Goal: Task Accomplishment & Management: Manage account settings

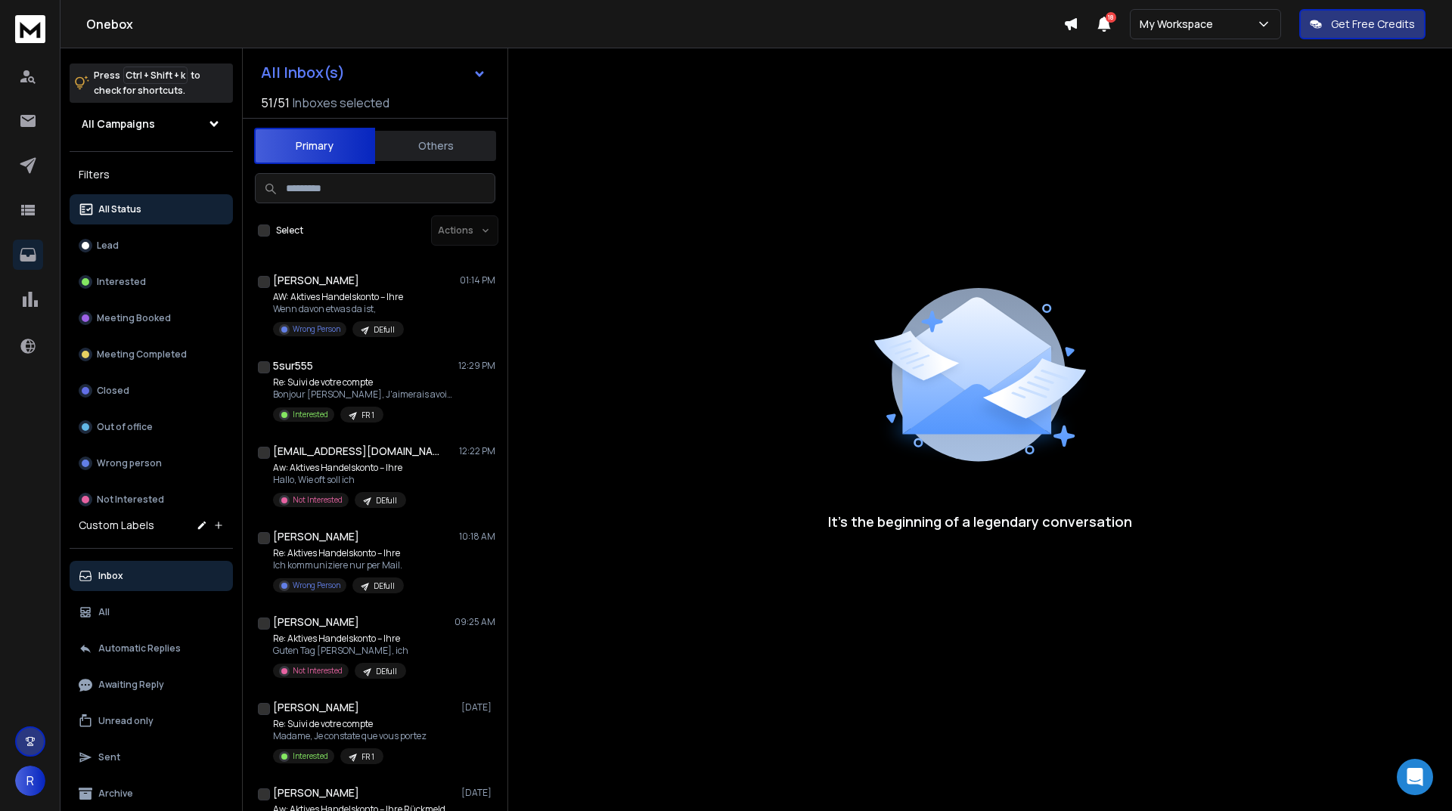
click at [553, 454] on div "It’s the beginning of a legendary conversation" at bounding box center [980, 393] width 944 height 690
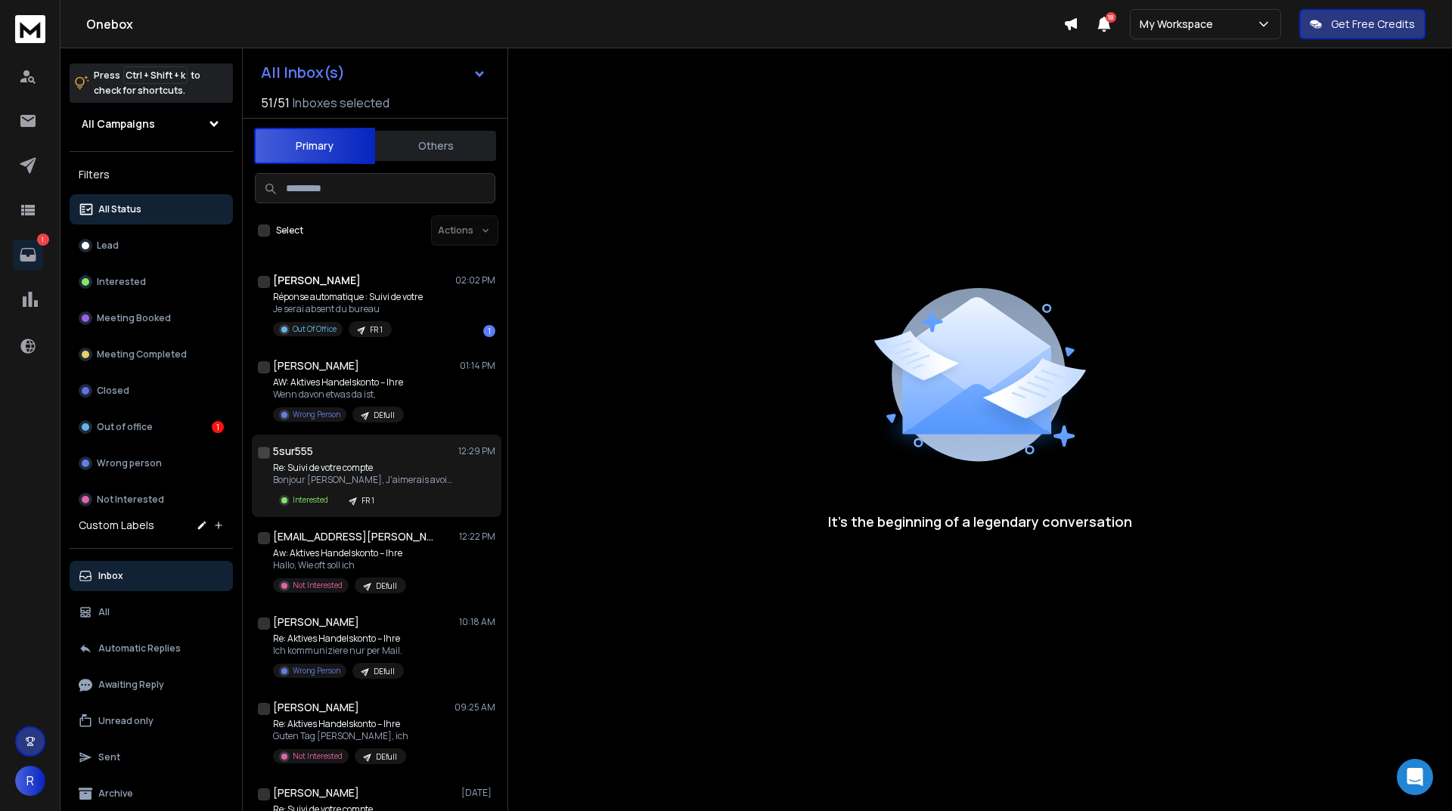
click at [423, 479] on p "Bonjour [PERSON_NAME], J'aimerais avoir un" at bounding box center [363, 480] width 181 height 12
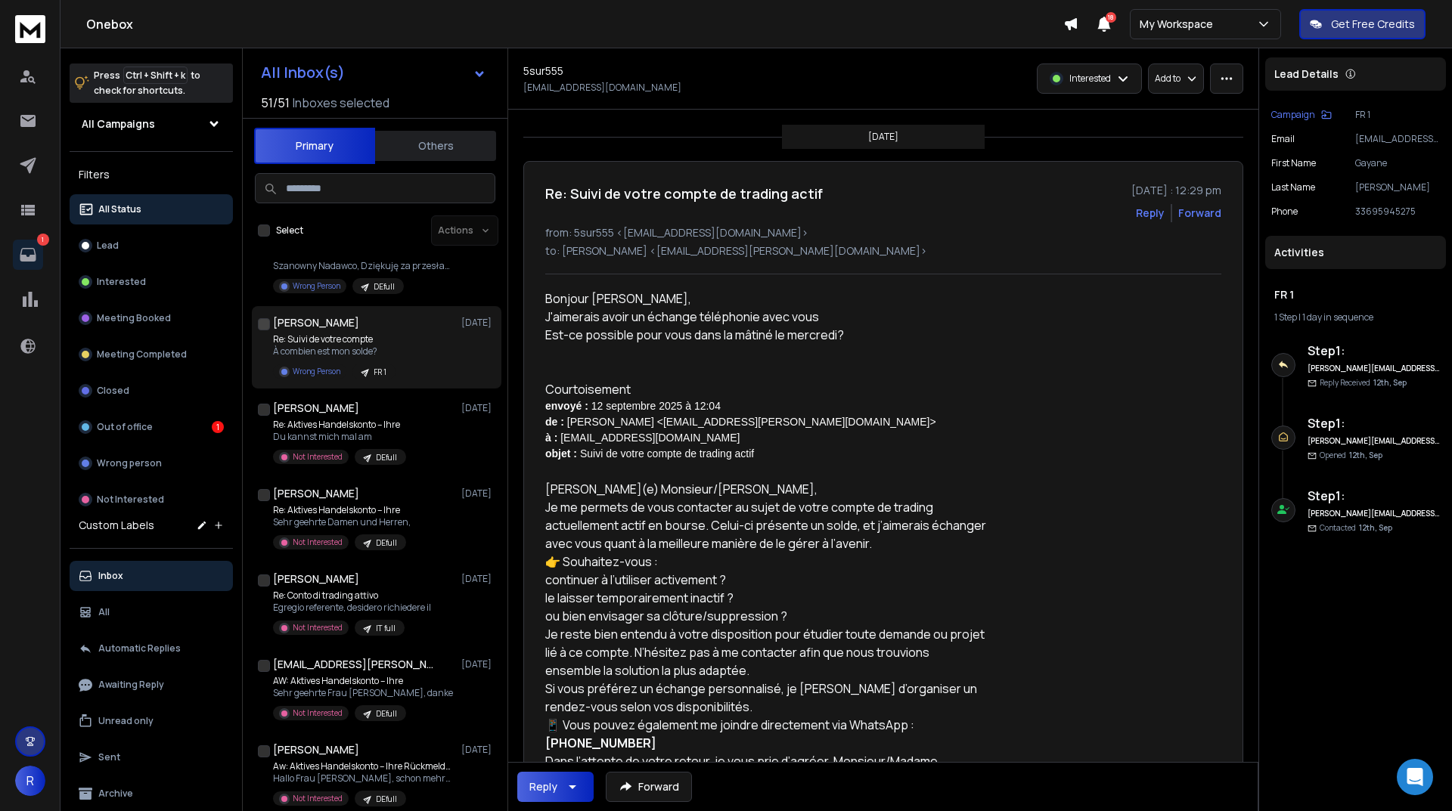
scroll to position [1210, 0]
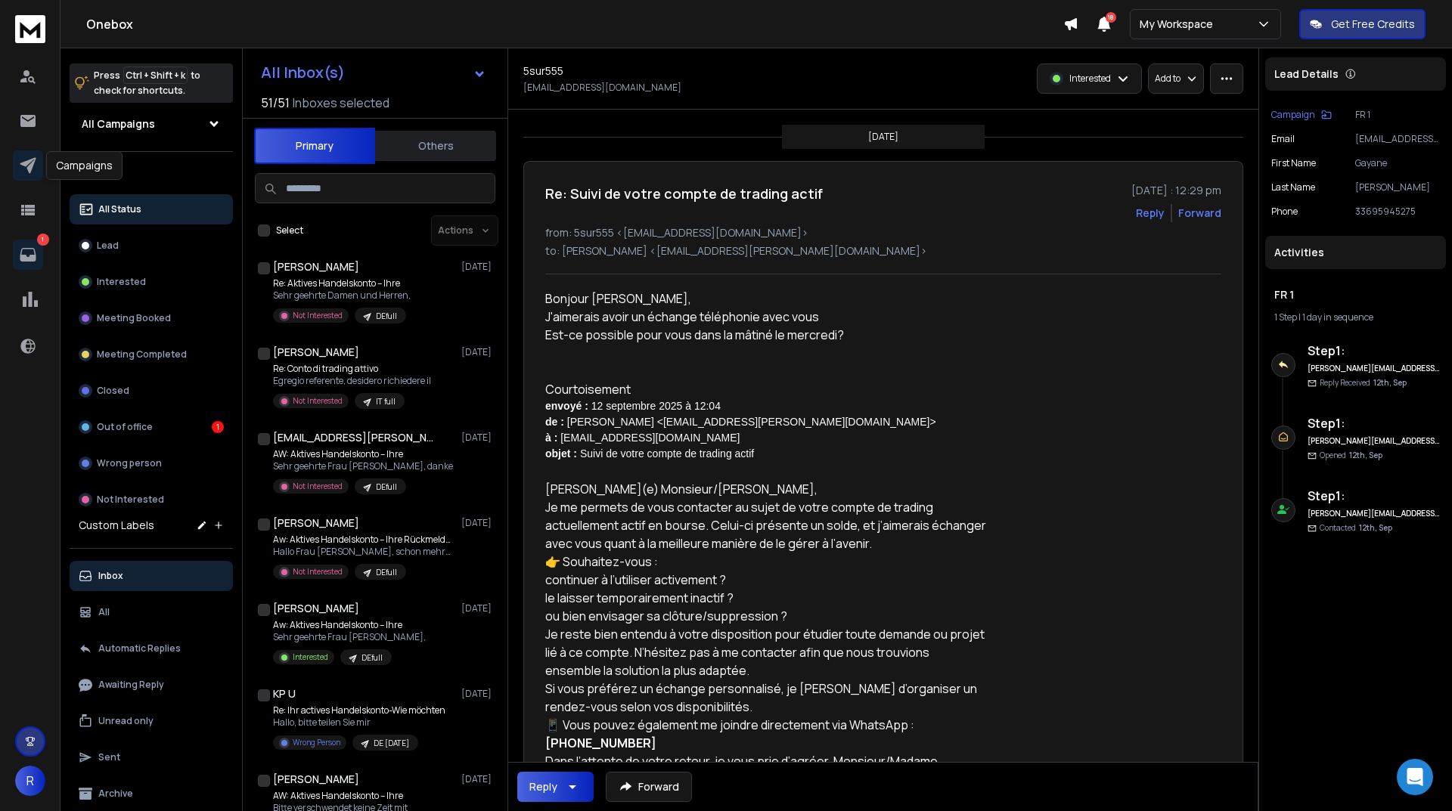
click at [20, 161] on icon at bounding box center [28, 166] width 18 height 18
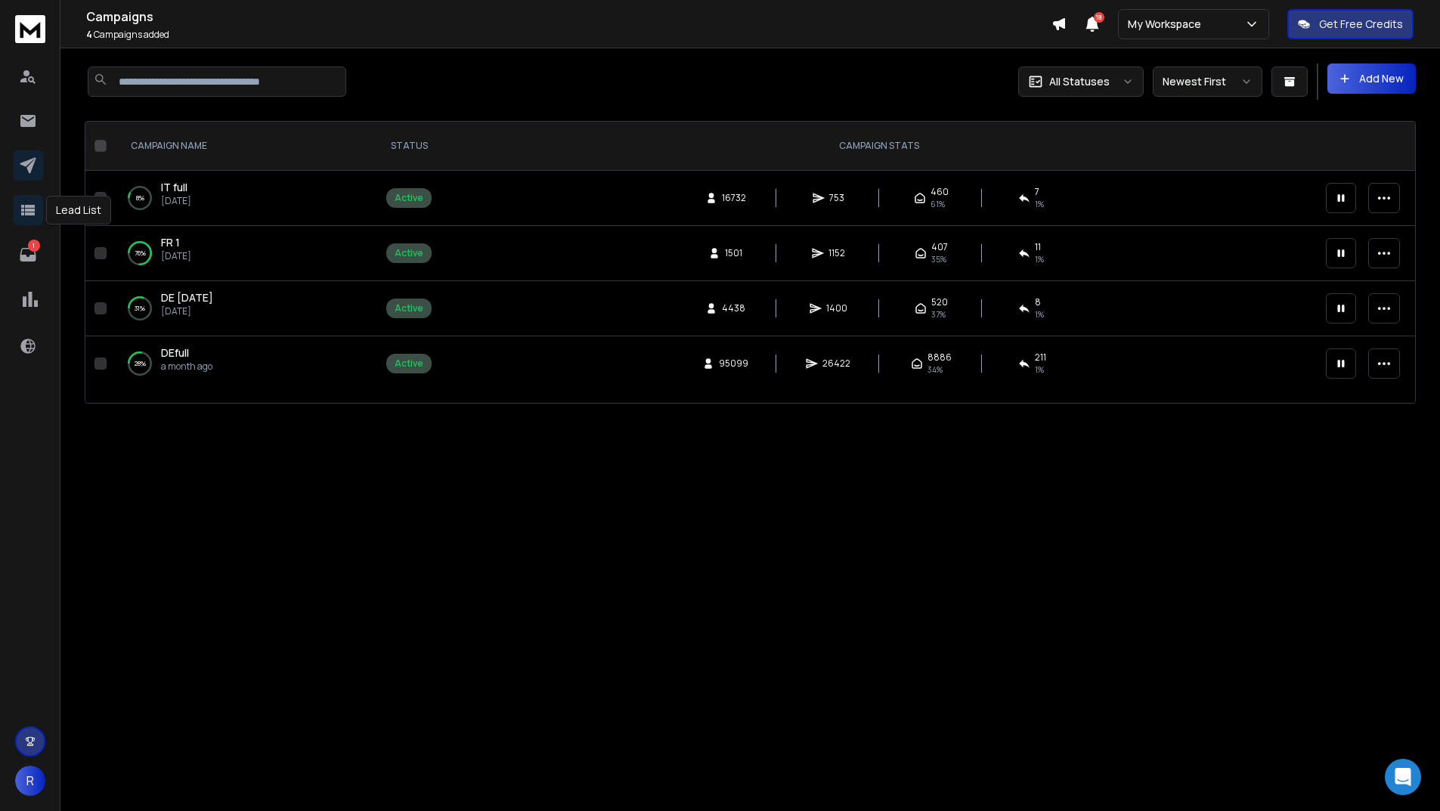
click at [20, 214] on icon at bounding box center [28, 210] width 18 height 18
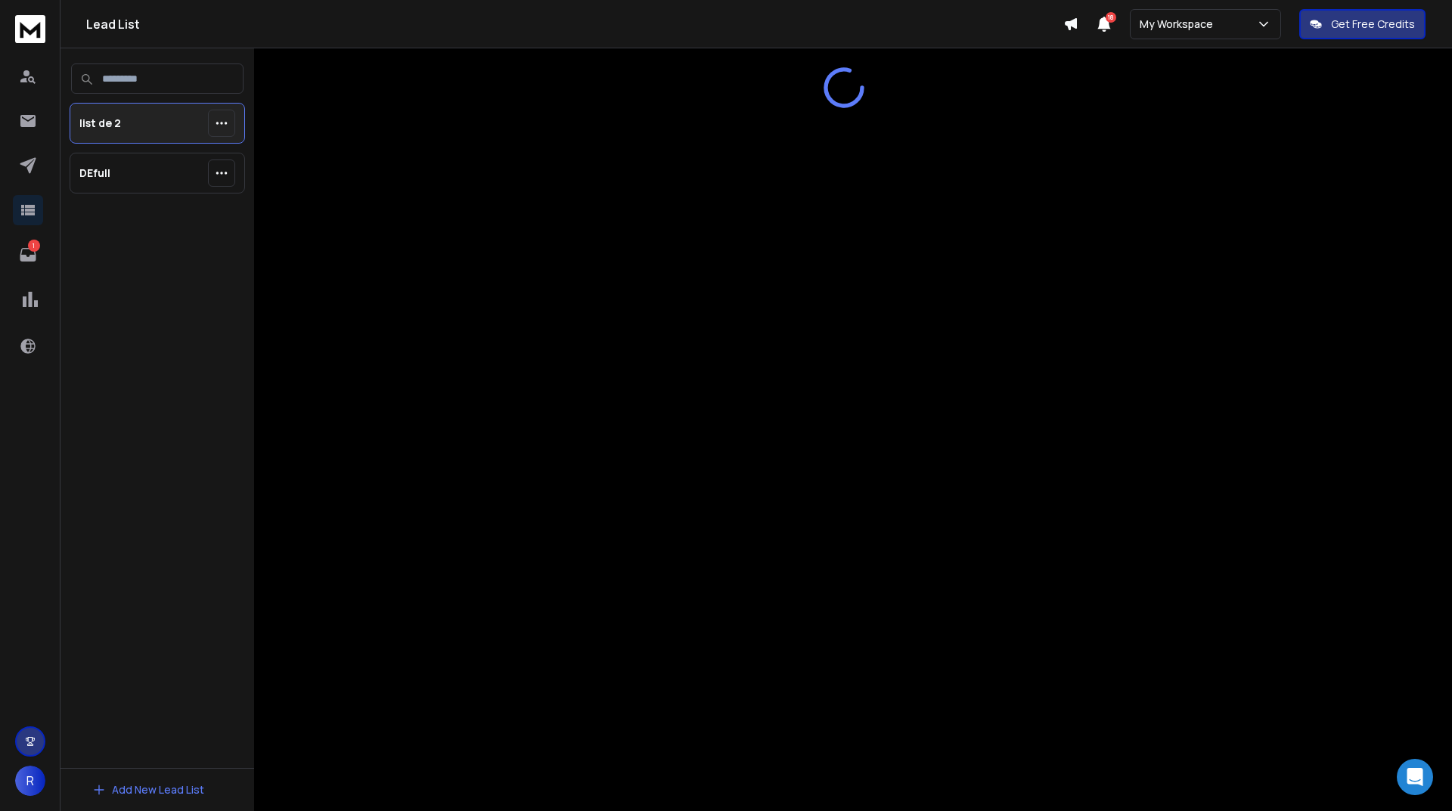
click at [10, 164] on div "1 R" at bounding box center [30, 405] width 60 height 811
click at [12, 164] on div "1 R" at bounding box center [30, 405] width 60 height 811
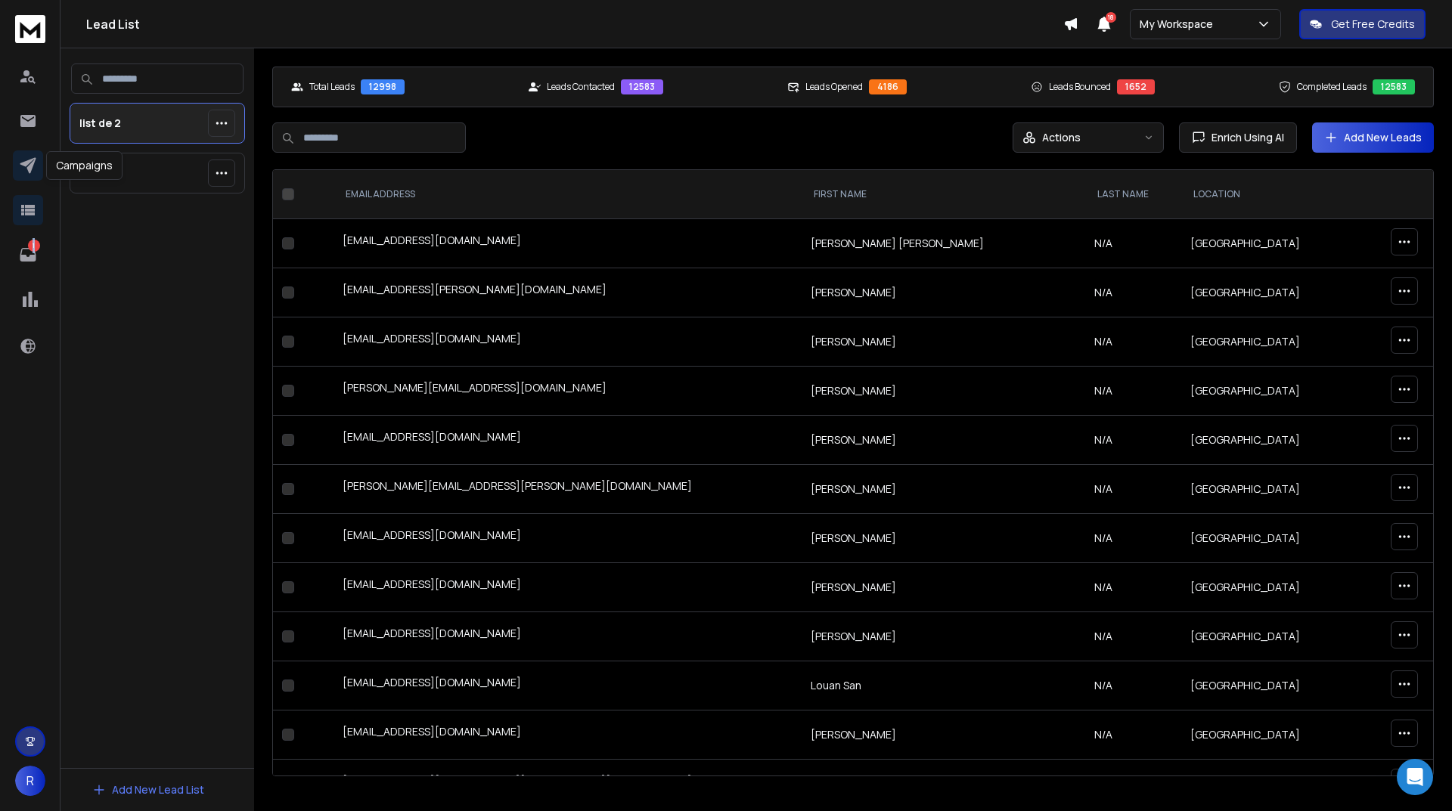
click at [39, 168] on link at bounding box center [28, 165] width 30 height 30
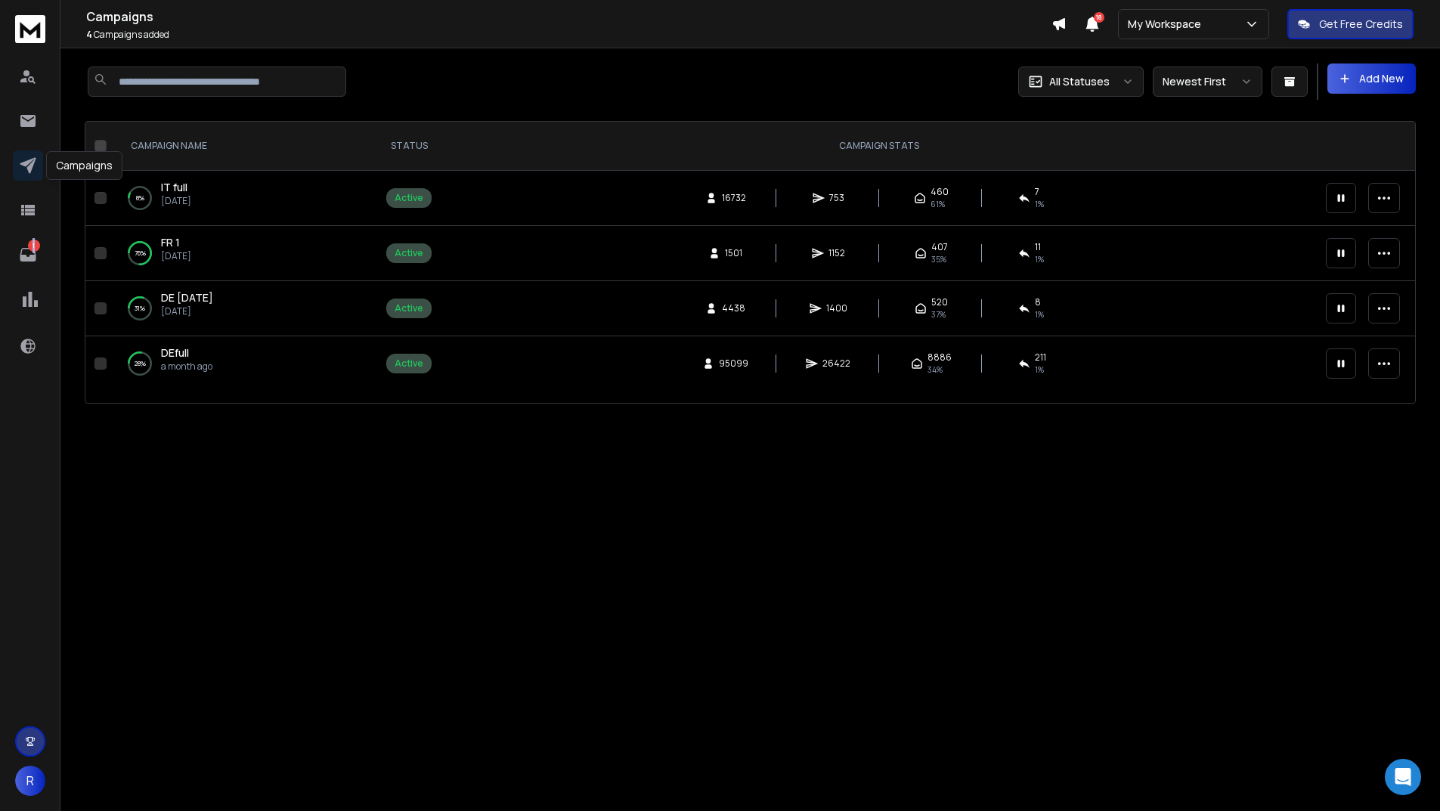
click at [25, 160] on icon at bounding box center [28, 166] width 18 height 18
click at [16, 113] on link at bounding box center [28, 121] width 30 height 30
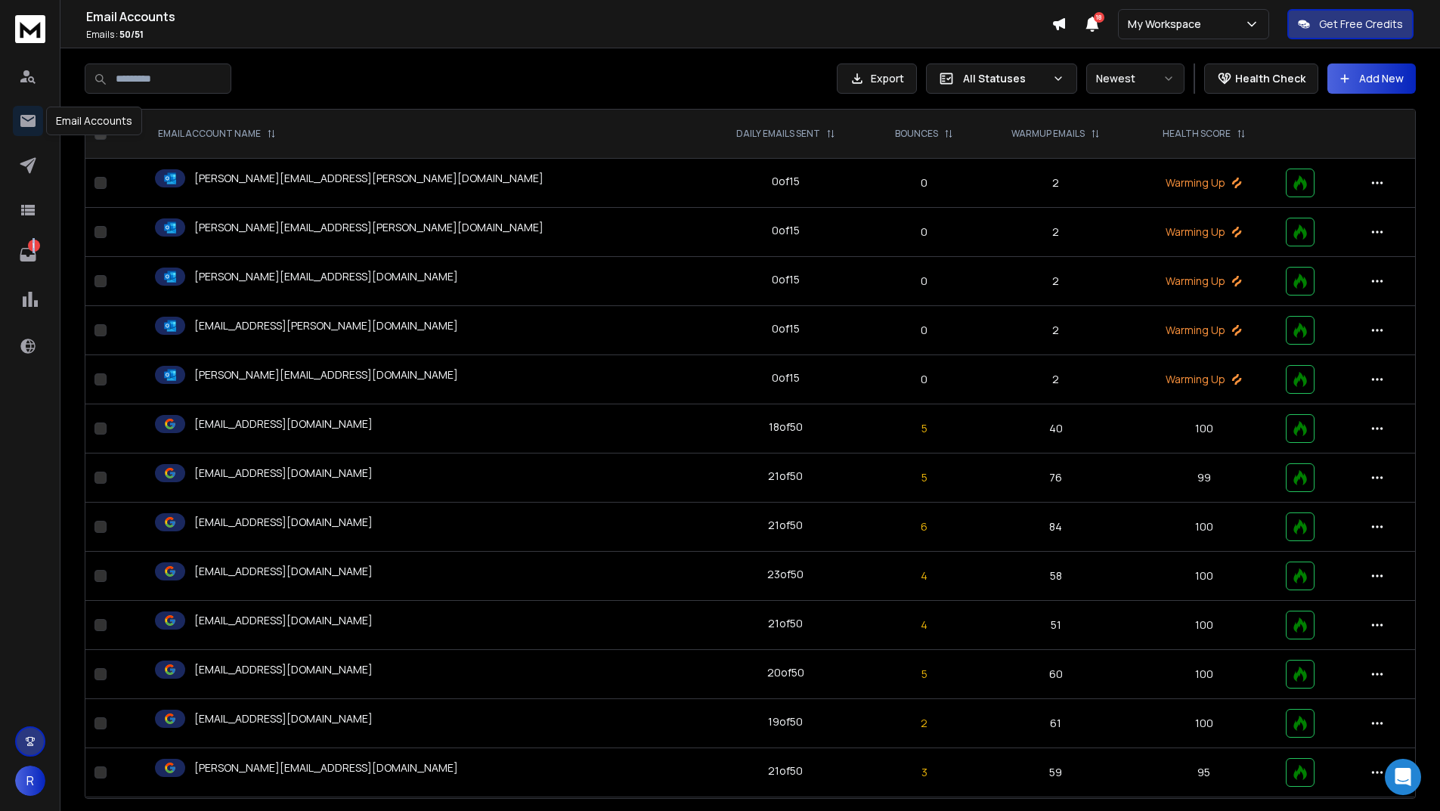
click at [23, 127] on icon at bounding box center [28, 121] width 18 height 18
click at [23, 216] on icon at bounding box center [28, 210] width 18 height 18
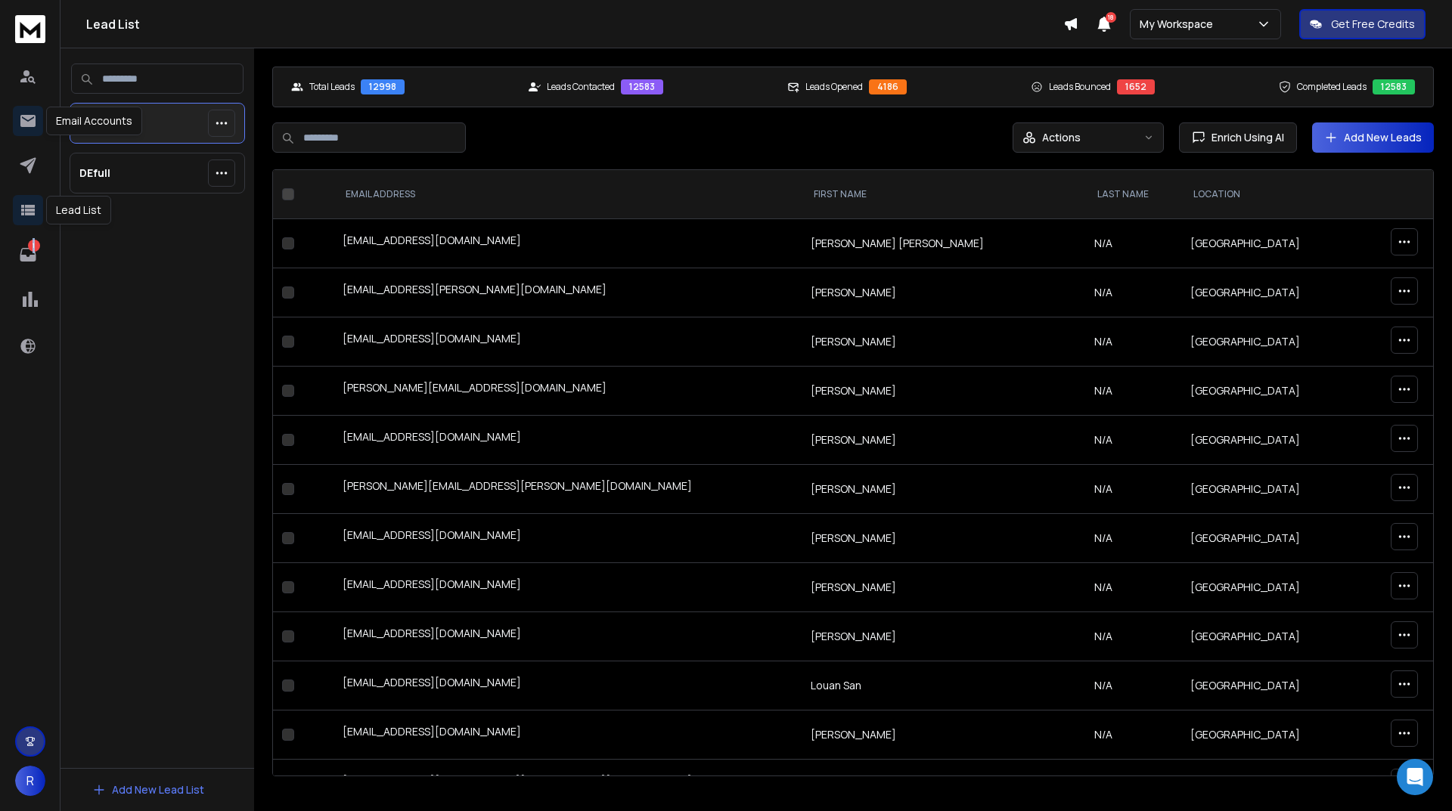
click at [33, 106] on link at bounding box center [28, 121] width 30 height 30
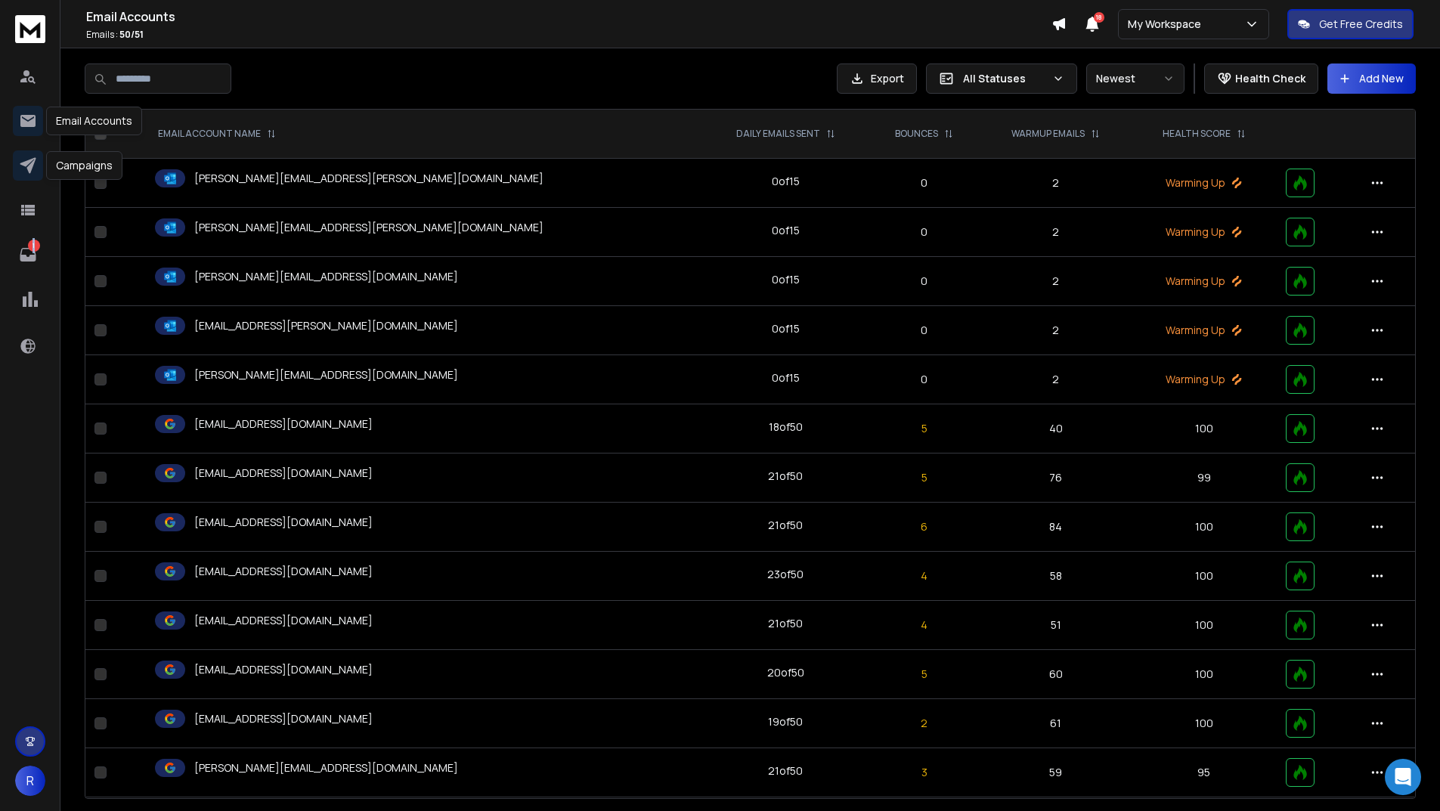
click at [21, 166] on icon at bounding box center [28, 166] width 18 height 18
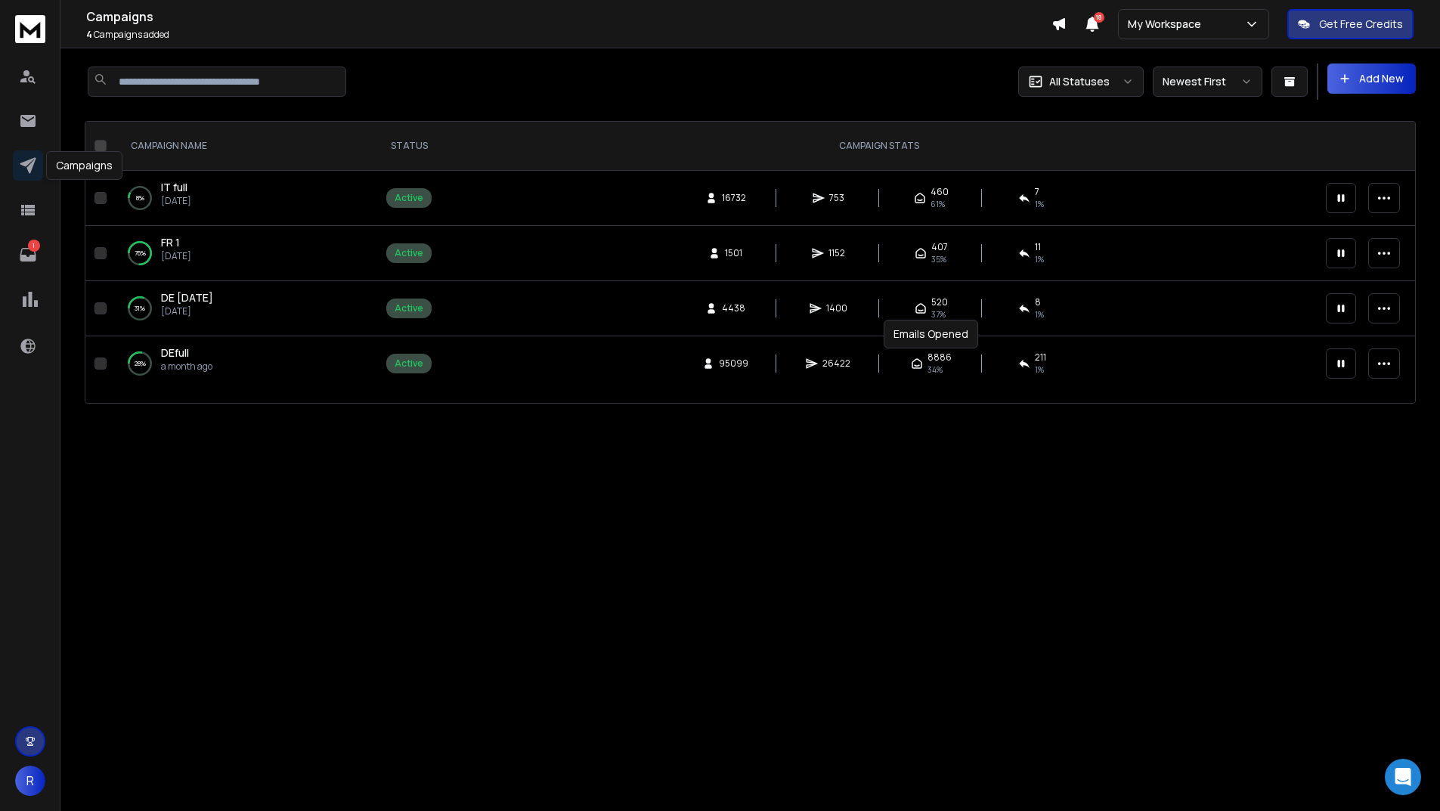
click at [488, 341] on td "95099 26422 8886 34 % 211 1 %" at bounding box center [879, 363] width 876 height 55
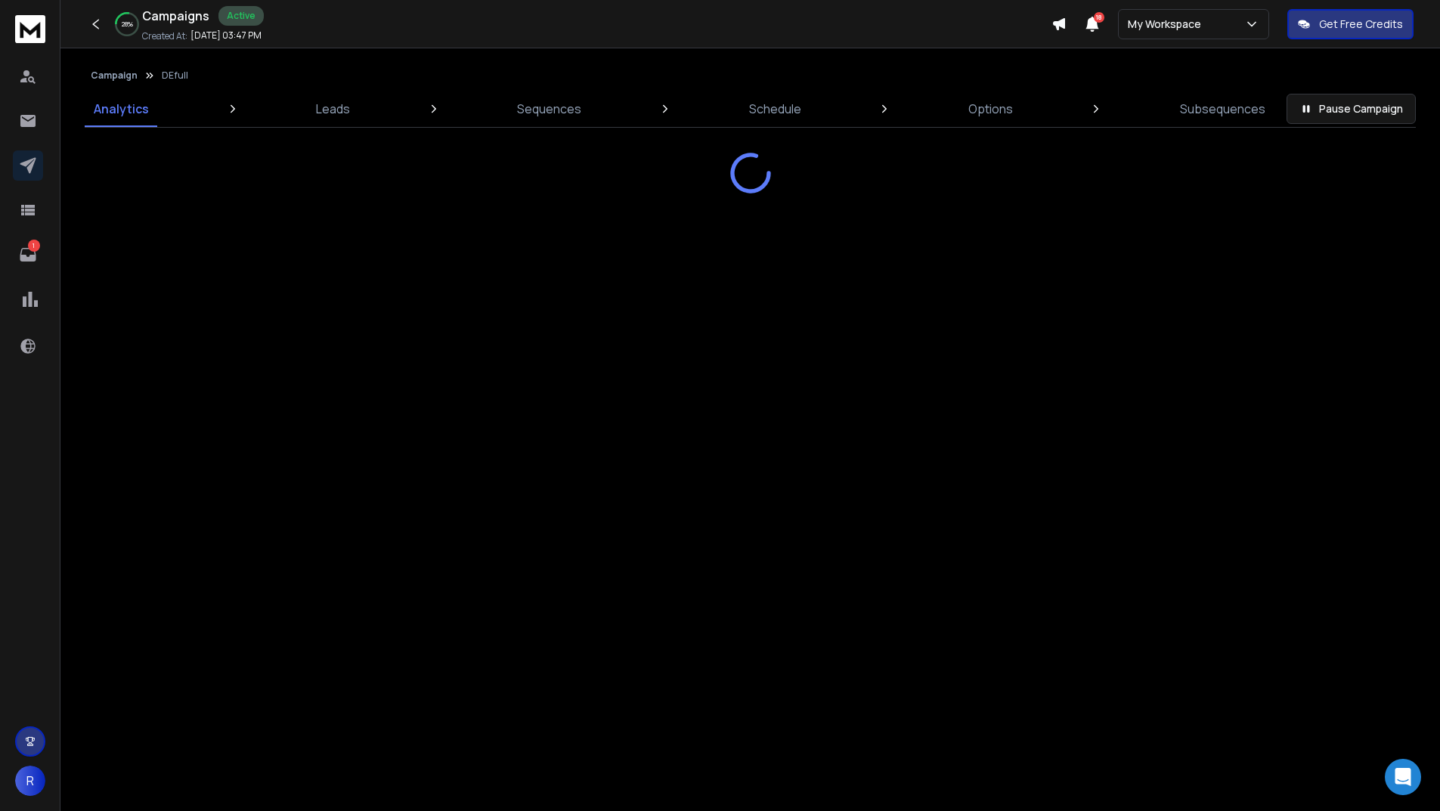
click at [947, 110] on div "Analytics Leads Sequences Schedule Options Subsequences" at bounding box center [680, 109] width 1190 height 36
click at [1002, 110] on p "Options" at bounding box center [990, 109] width 45 height 18
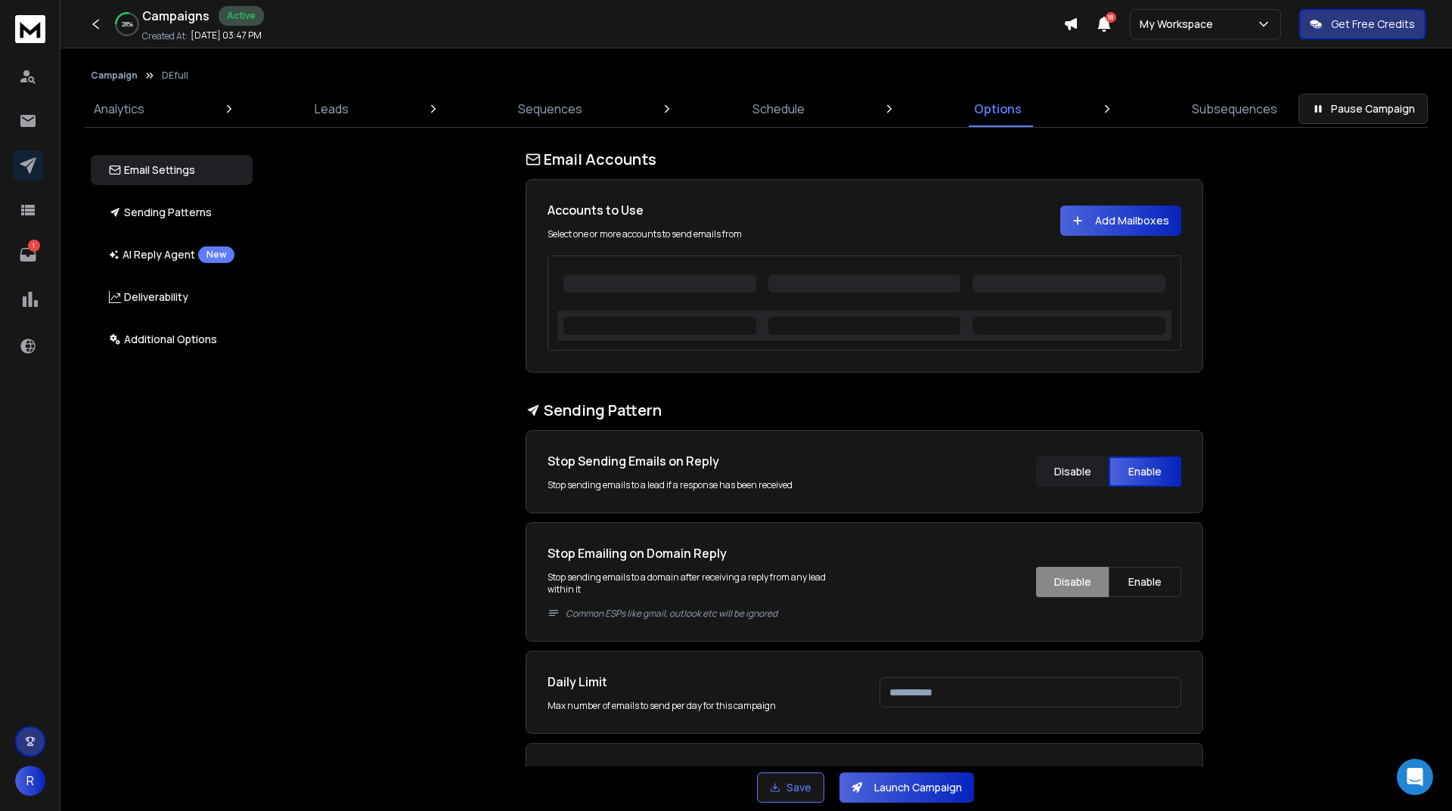
click at [1086, 234] on button "Add Mailboxes" at bounding box center [1120, 221] width 121 height 30
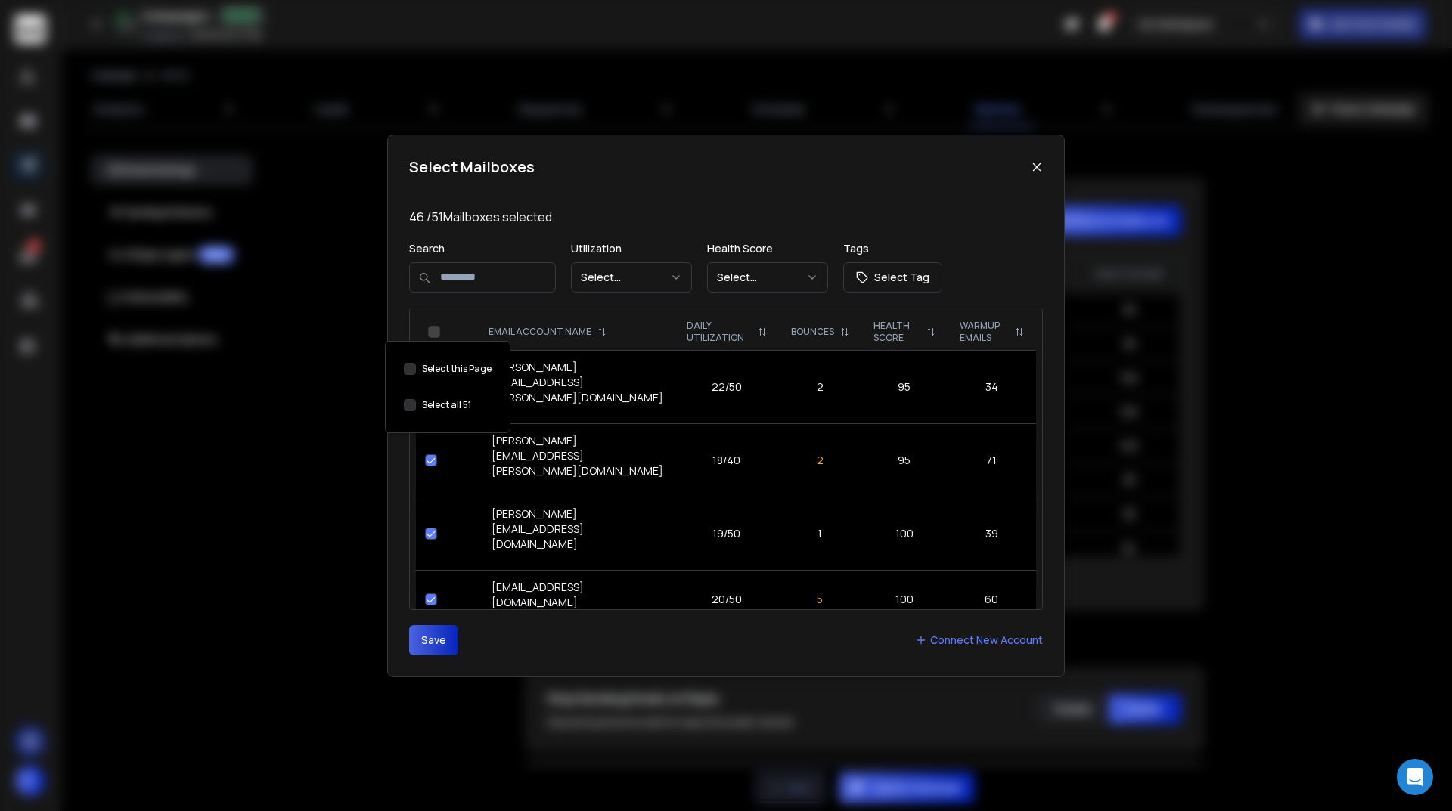
click at [435, 331] on button "Select this Page" at bounding box center [434, 332] width 12 height 12
click at [435, 331] on button "button" at bounding box center [434, 332] width 12 height 12
click at [439, 650] on button "Save" at bounding box center [433, 640] width 49 height 30
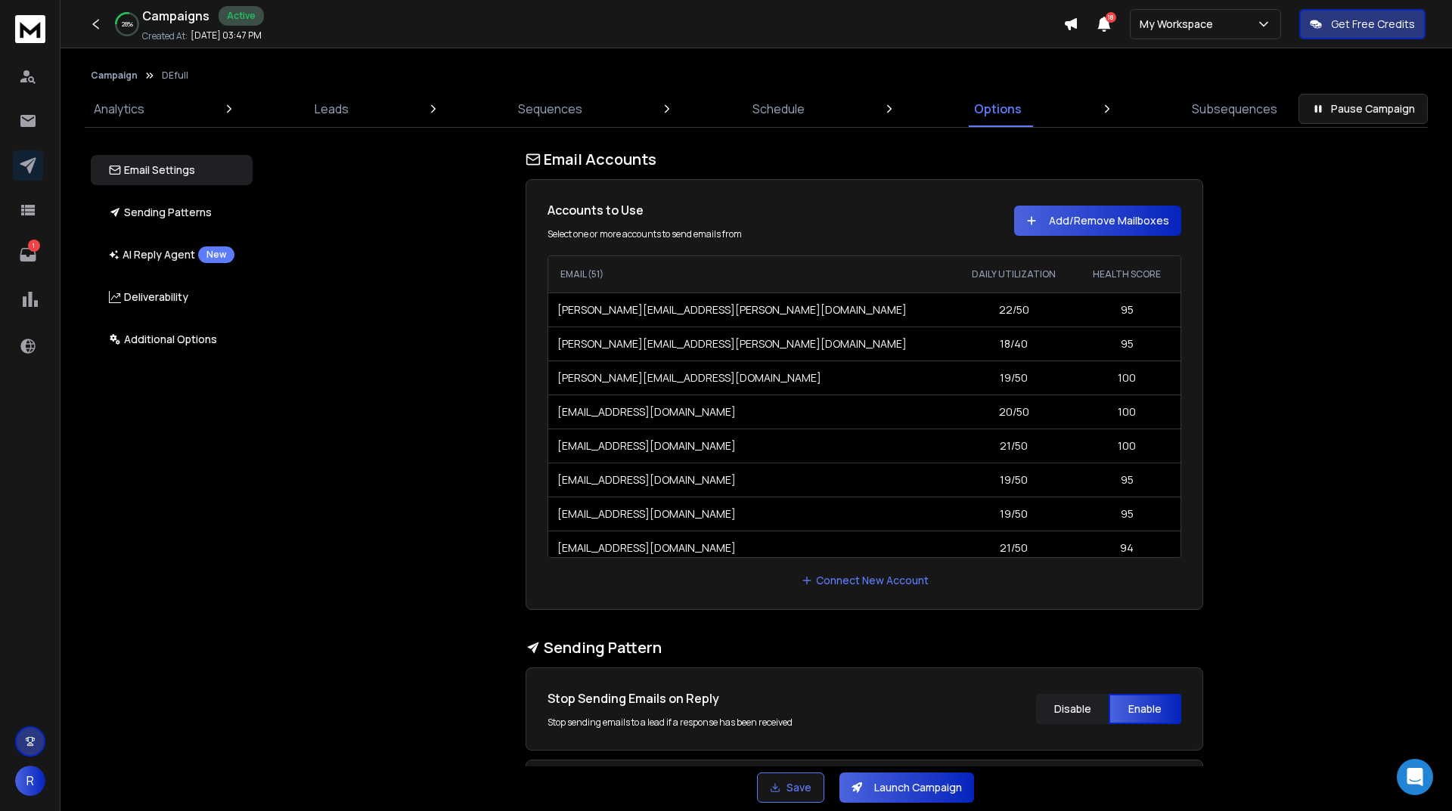
click at [888, 794] on button "Launch Campaign" at bounding box center [906, 788] width 135 height 30
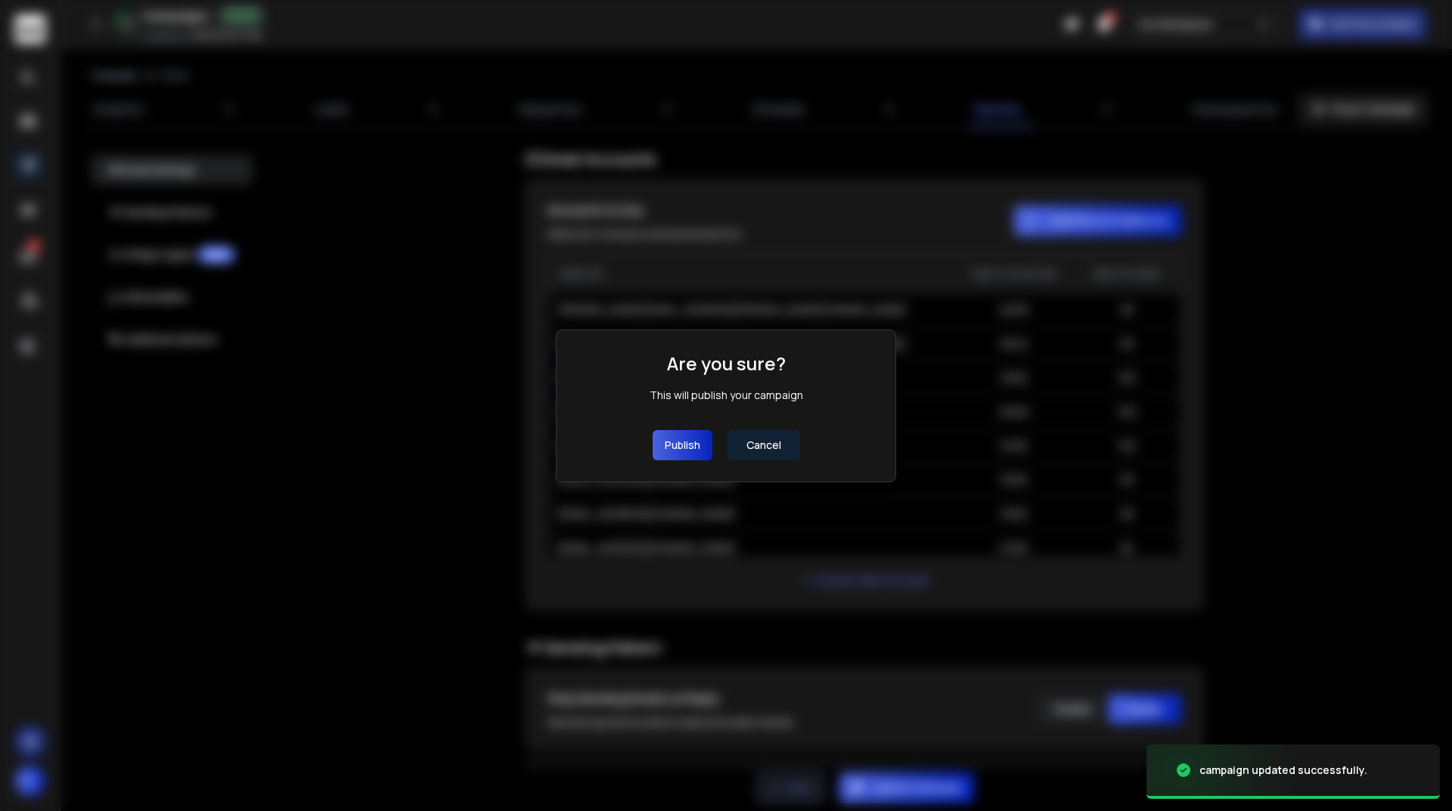
click at [696, 443] on button "Publish" at bounding box center [682, 445] width 60 height 30
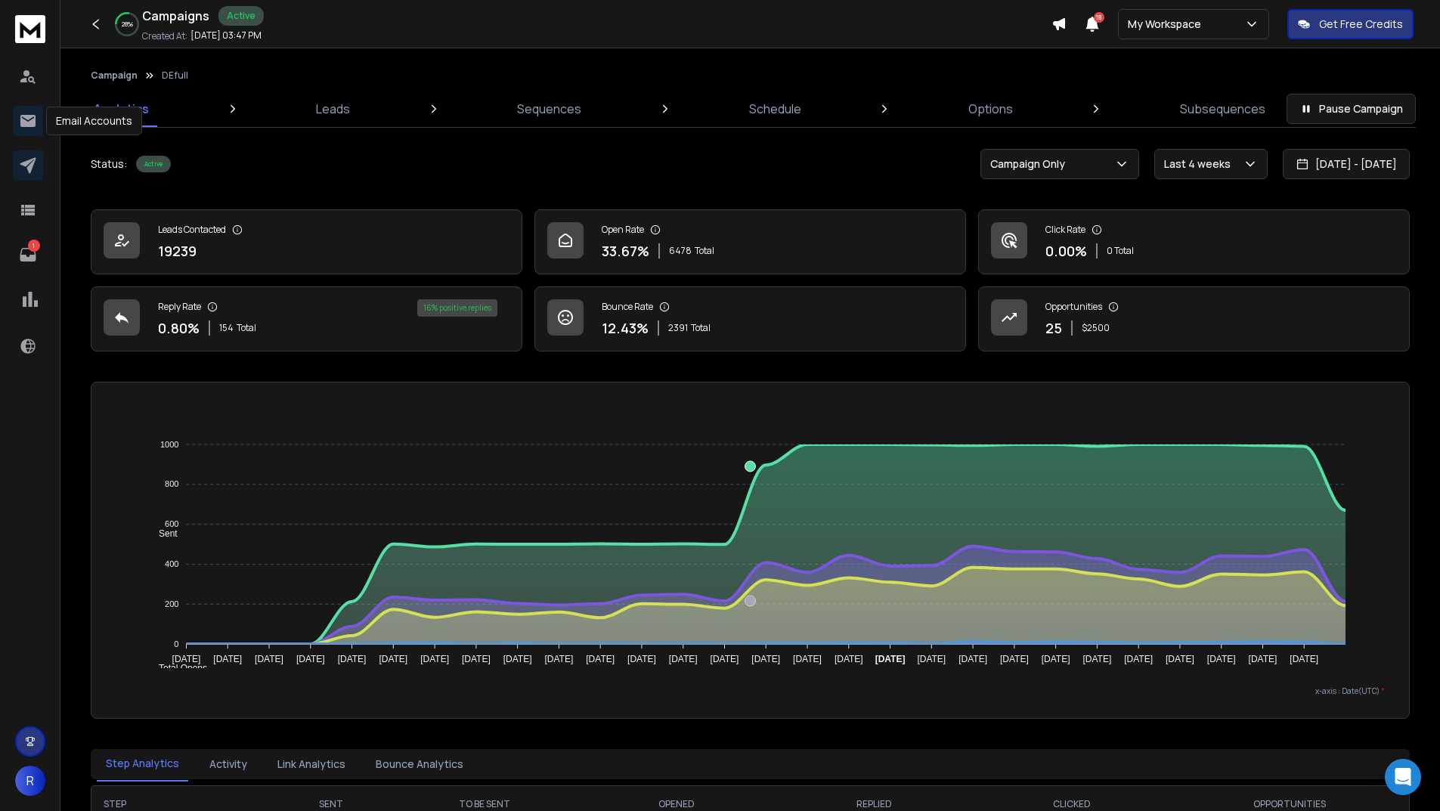
click at [31, 131] on link at bounding box center [28, 121] width 30 height 30
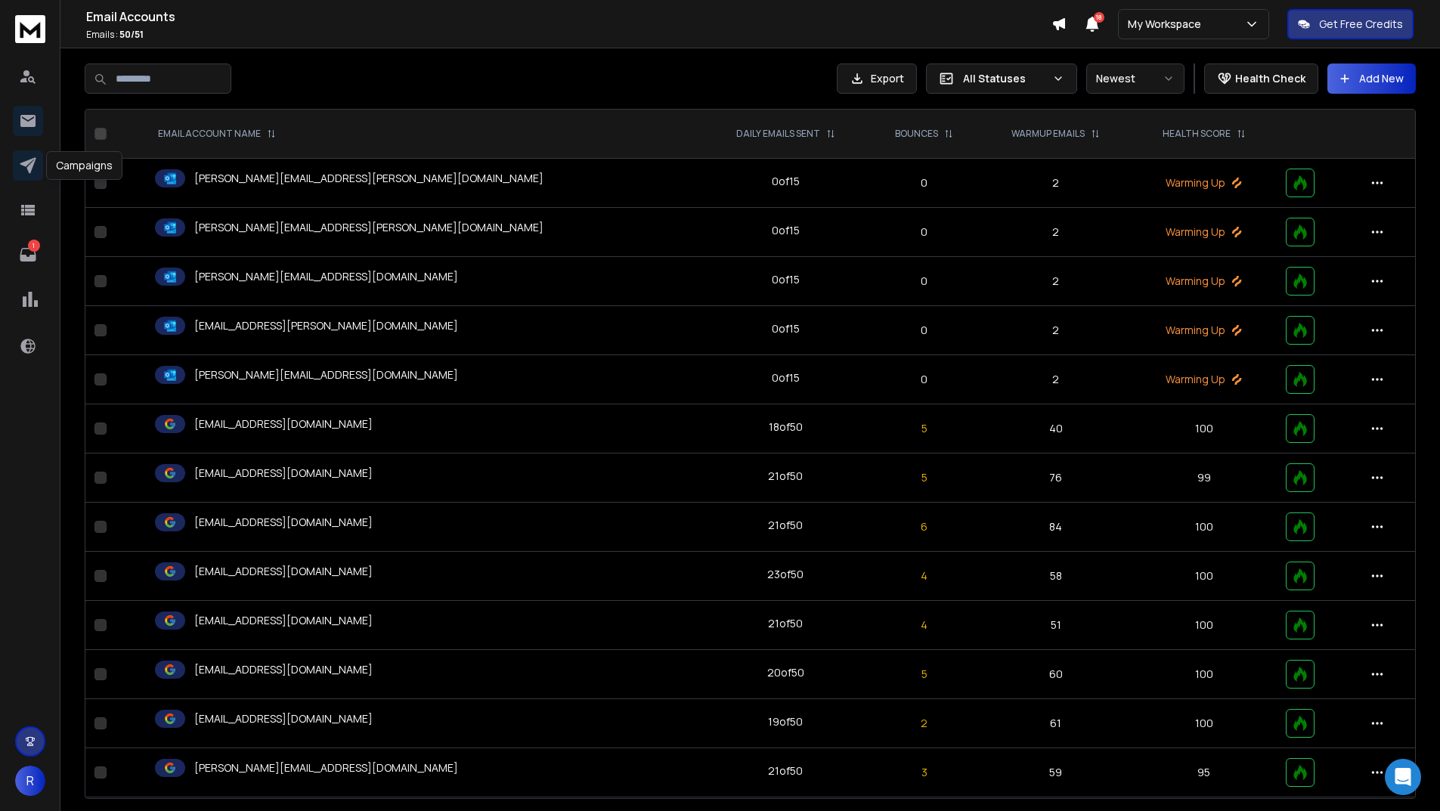
click at [23, 169] on icon at bounding box center [28, 166] width 18 height 18
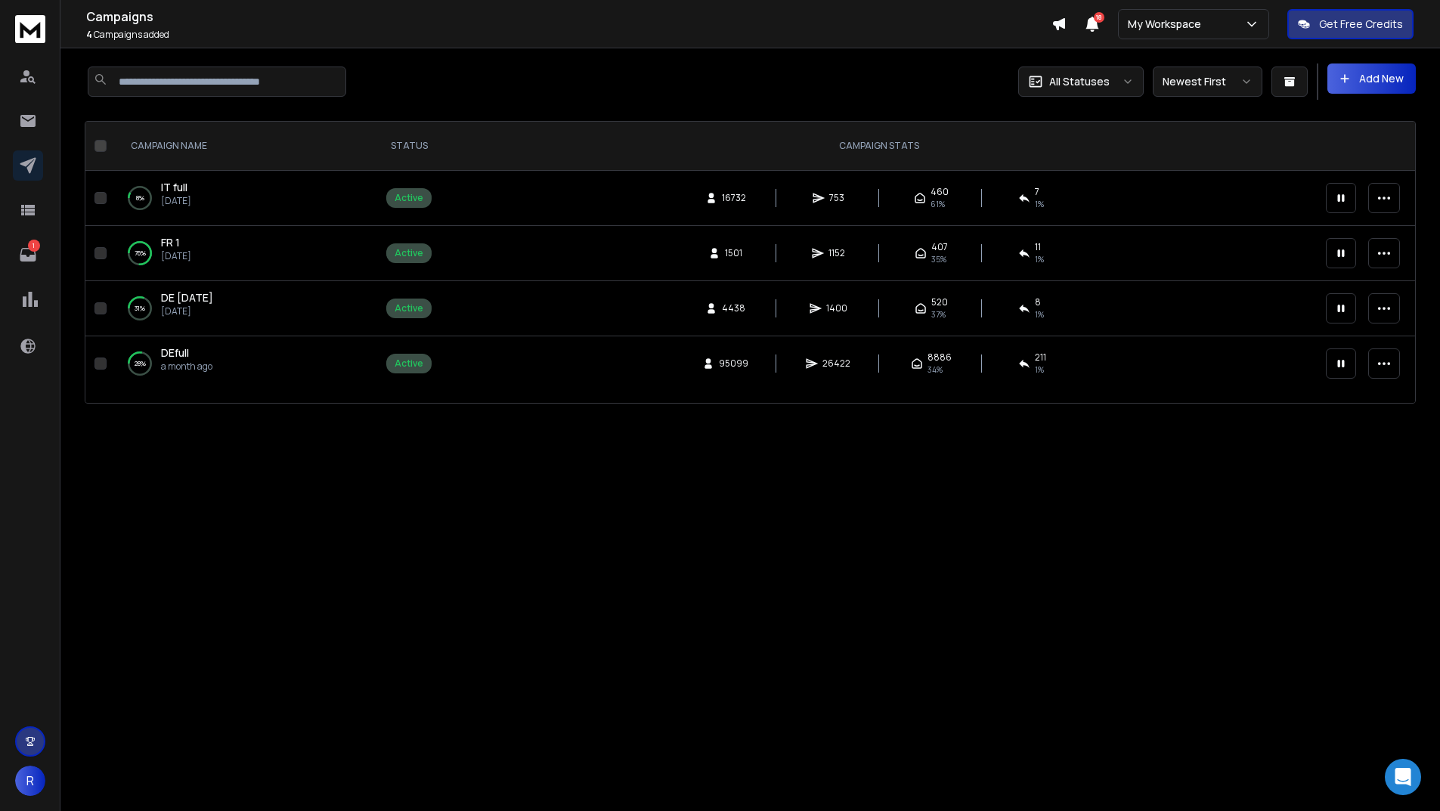
click at [318, 320] on div "31 % DE sep 1 9 days ago" at bounding box center [245, 308] width 234 height 36
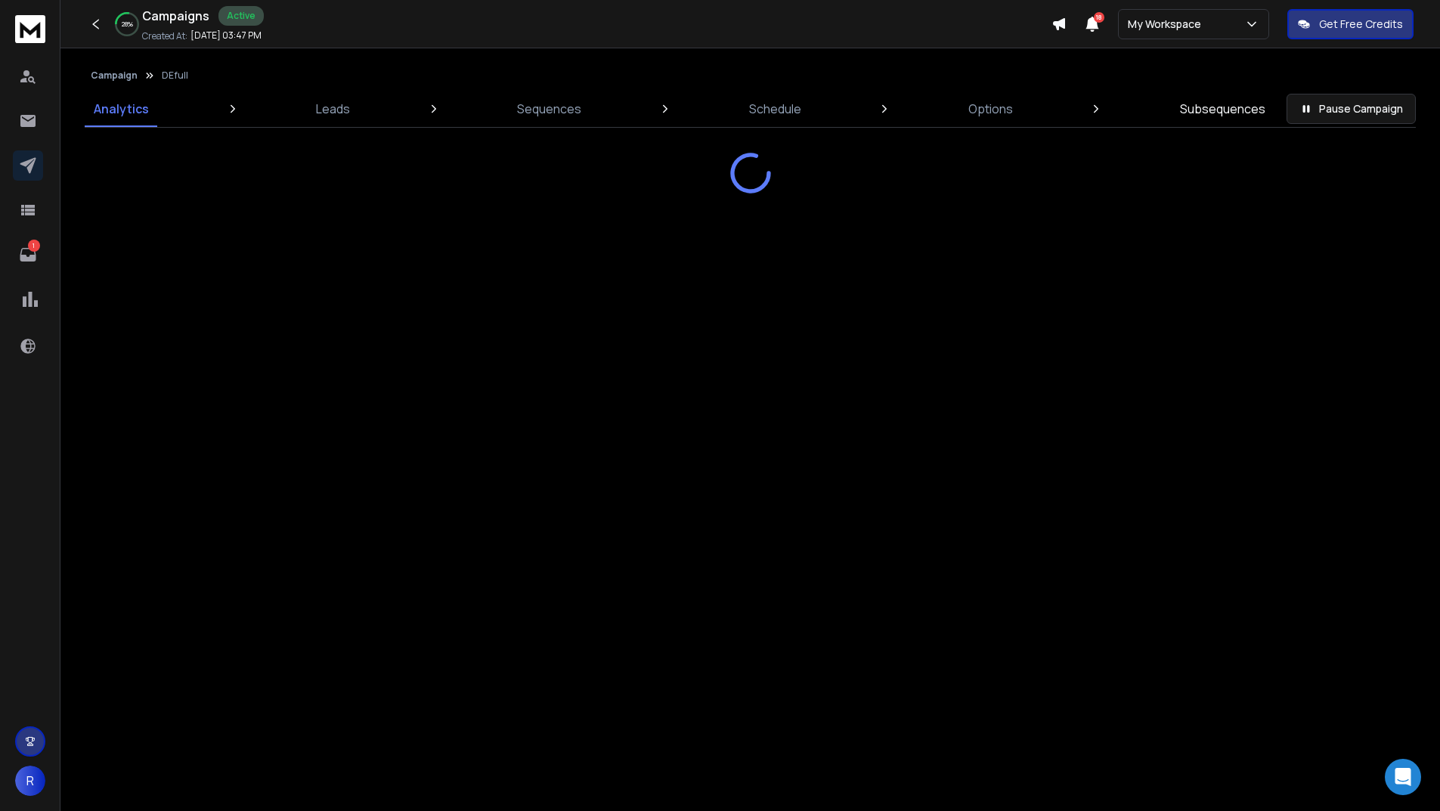
click at [1221, 120] on link "Subsequences" at bounding box center [1223, 109] width 104 height 36
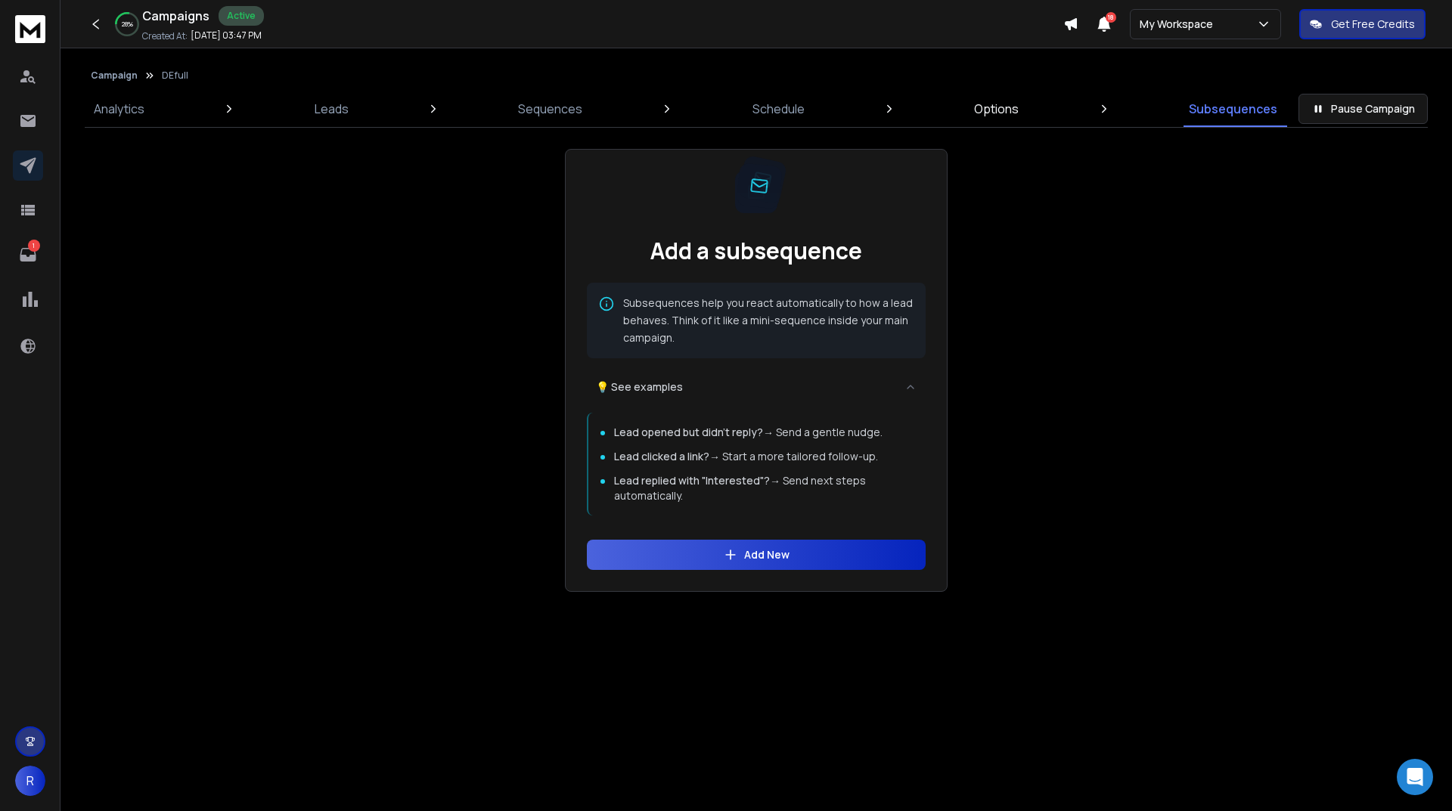
click at [1004, 95] on link "Options" at bounding box center [996, 109] width 63 height 36
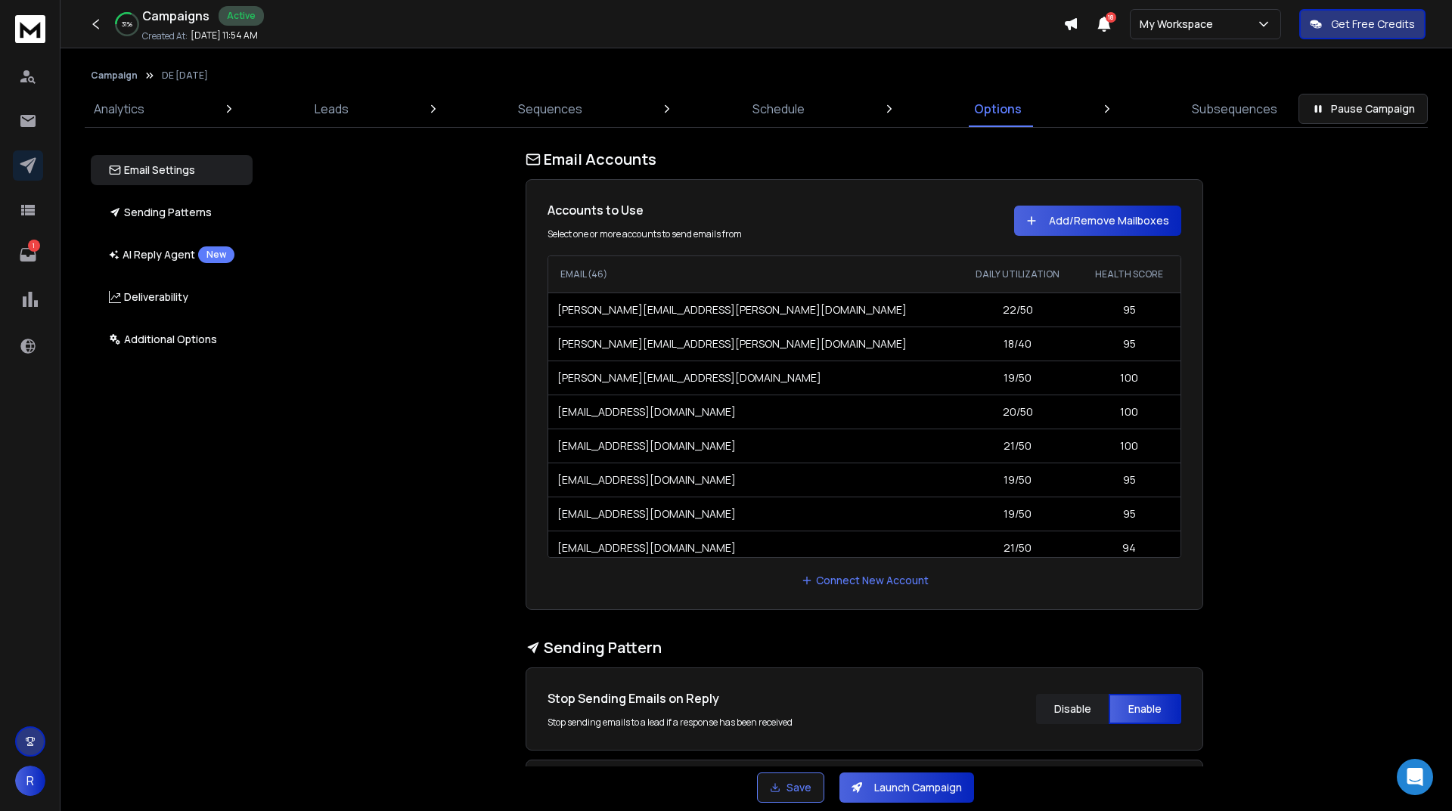
click at [1070, 225] on button "Add/Remove Mailboxes" at bounding box center [1097, 221] width 167 height 30
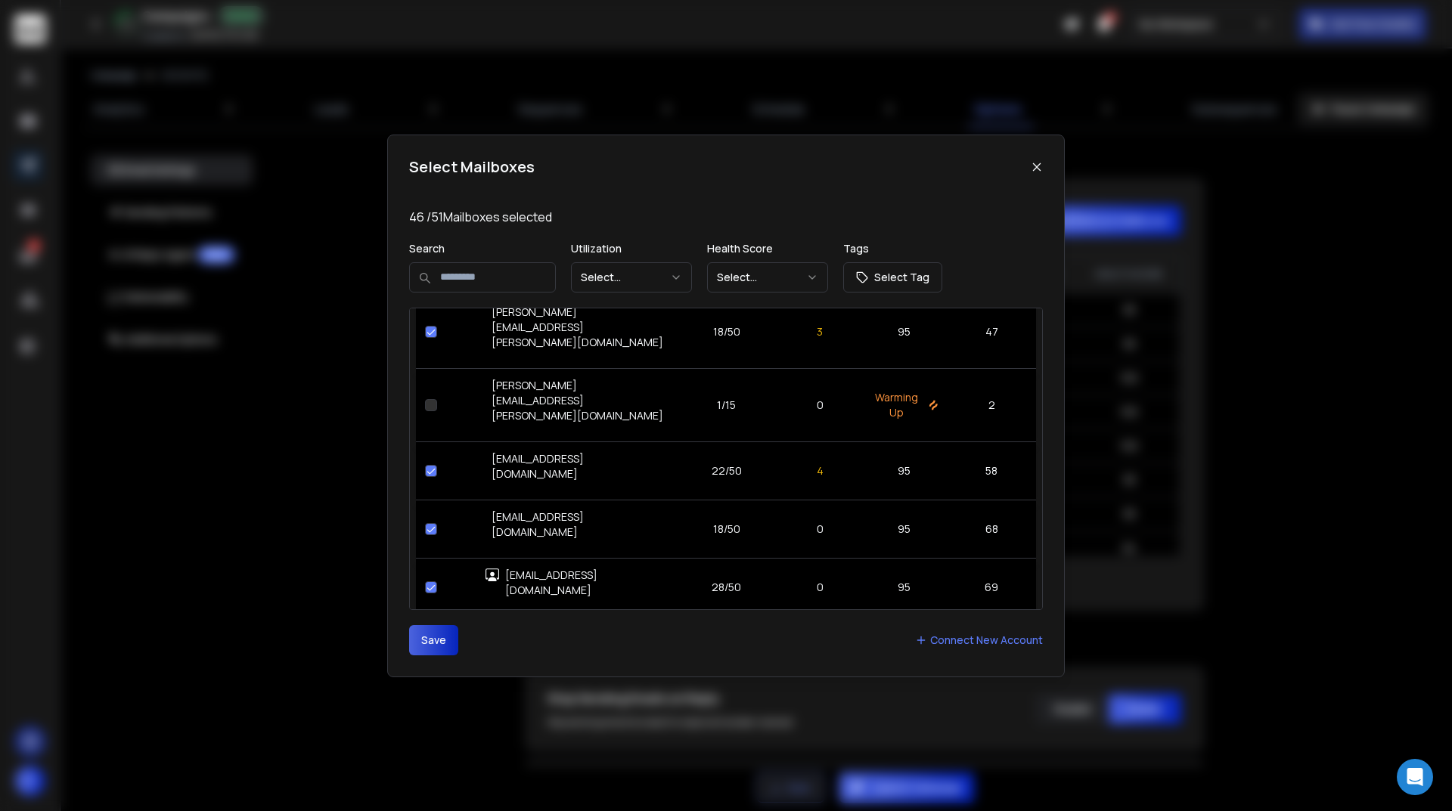
scroll to position [605, 0]
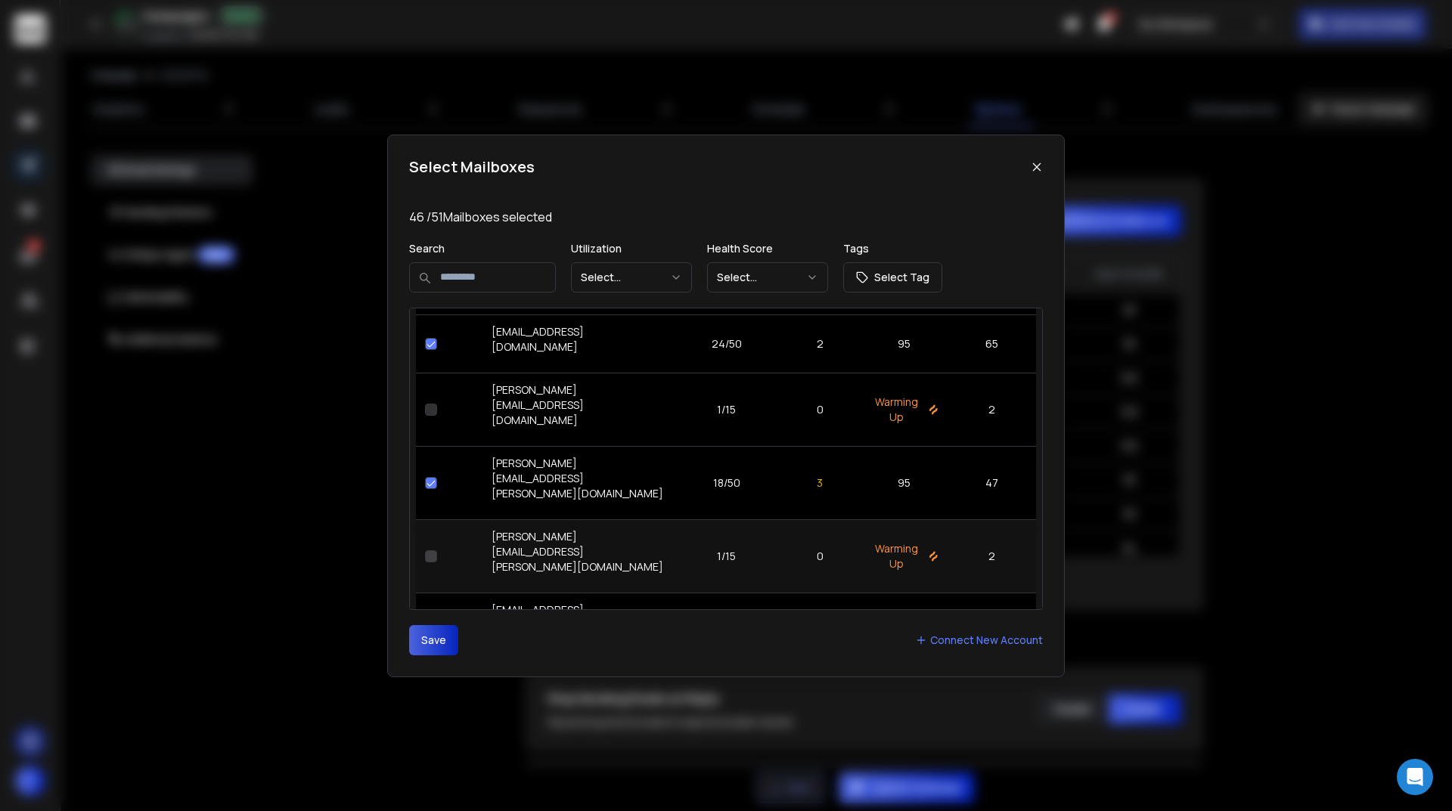
click at [420, 520] on td at bounding box center [446, 556] width 60 height 73
click at [424, 520] on td at bounding box center [446, 556] width 60 height 73
click at [436, 550] on button "button" at bounding box center [431, 556] width 12 height 12
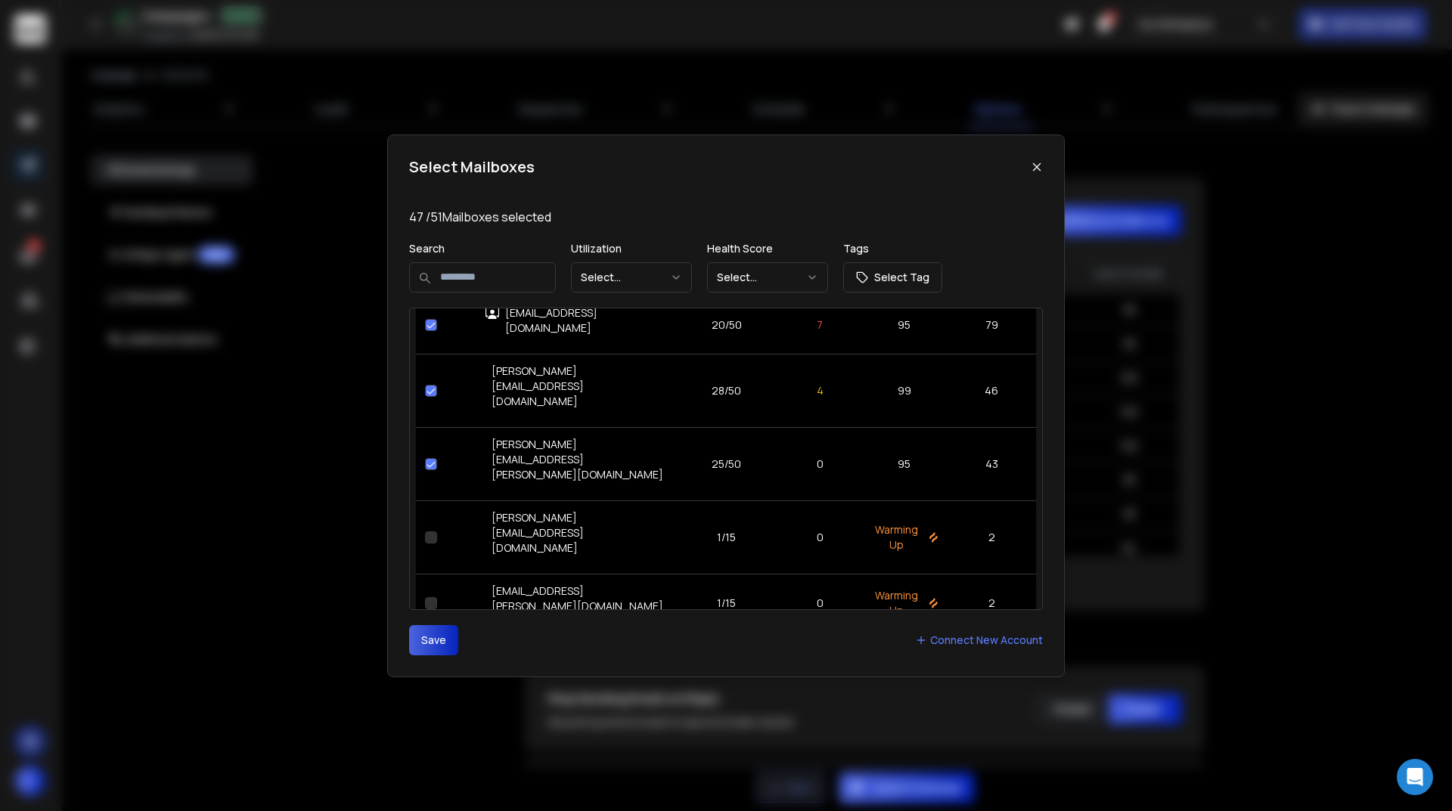
scroll to position [1436, 0]
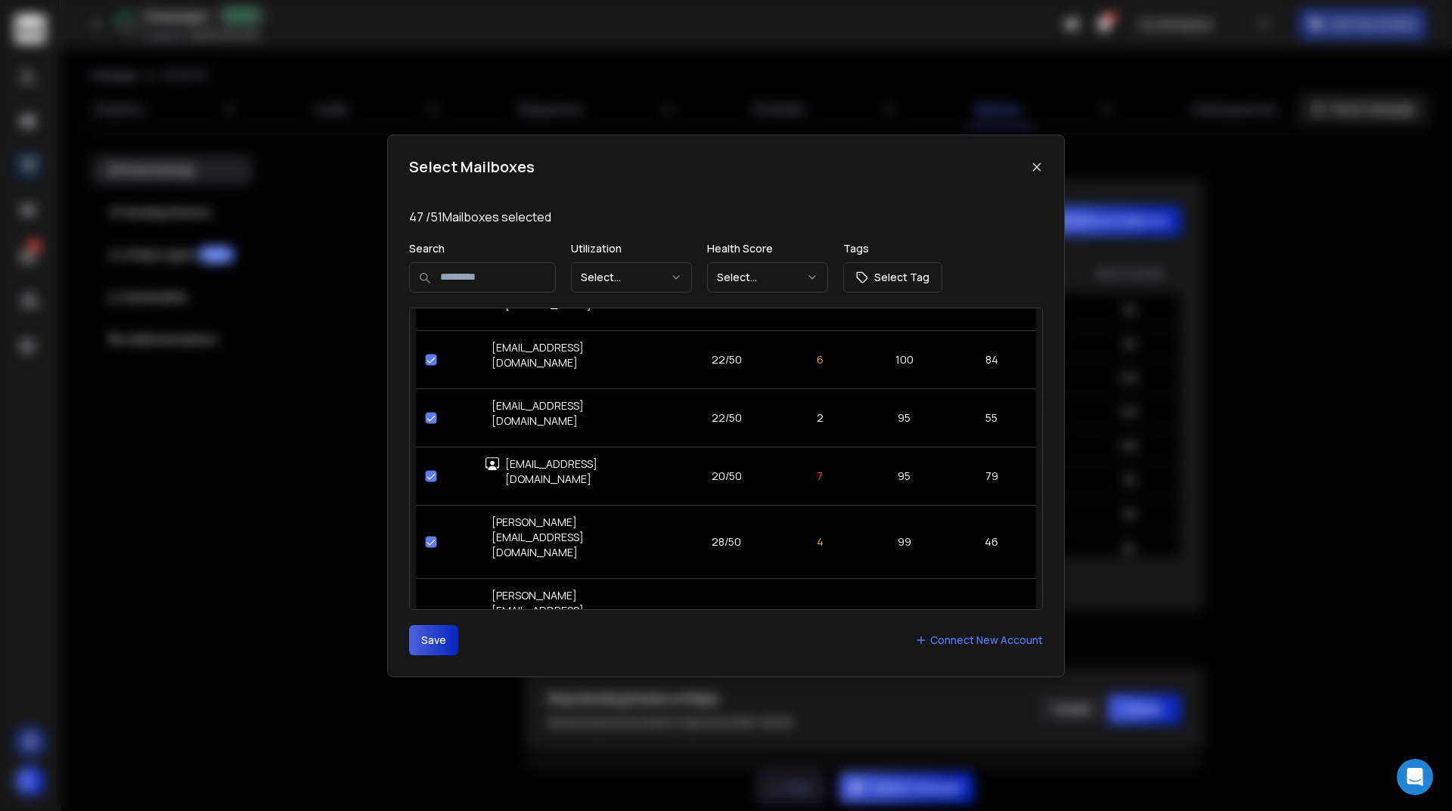
click at [424, 726] on td at bounding box center [446, 755] width 60 height 58
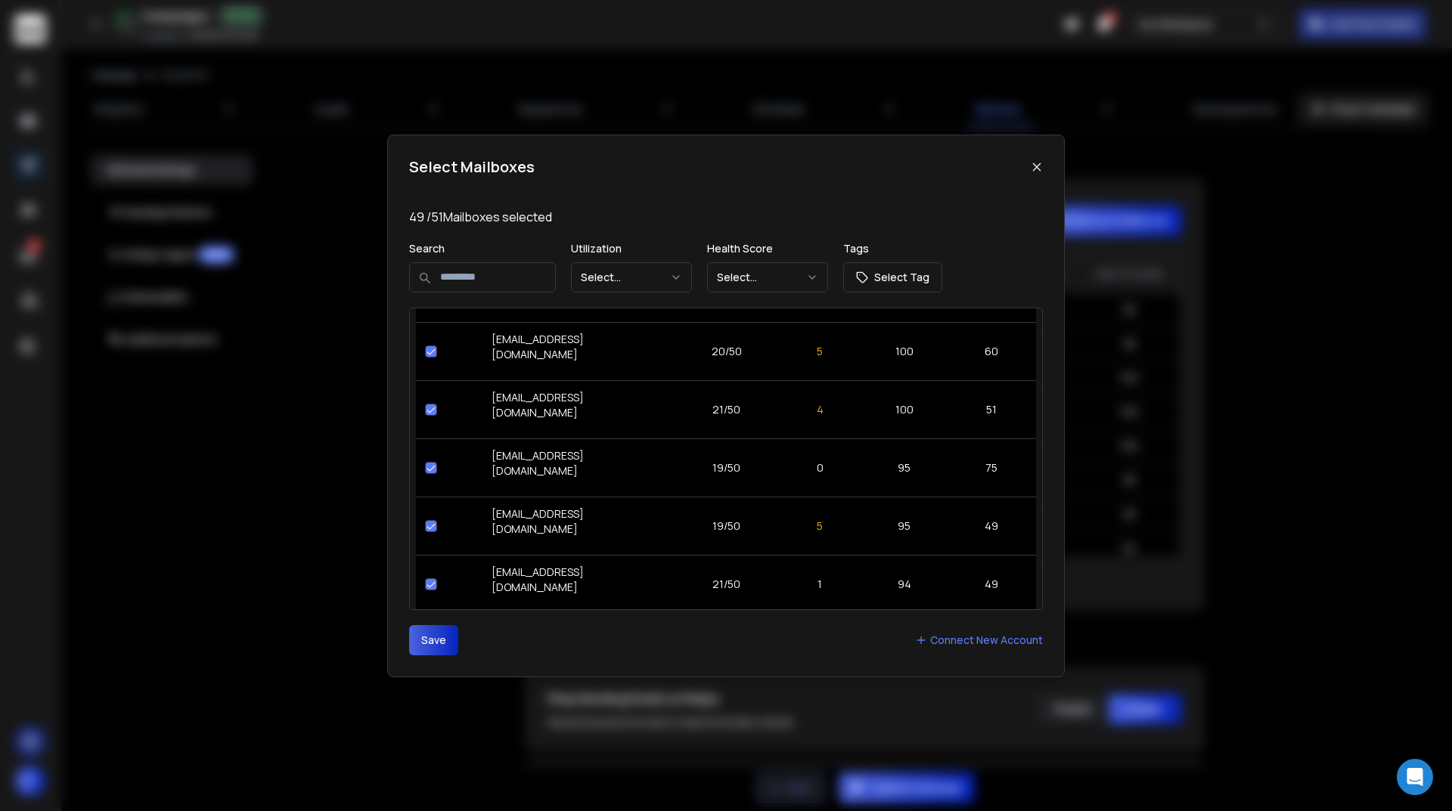
scroll to position [399, 0]
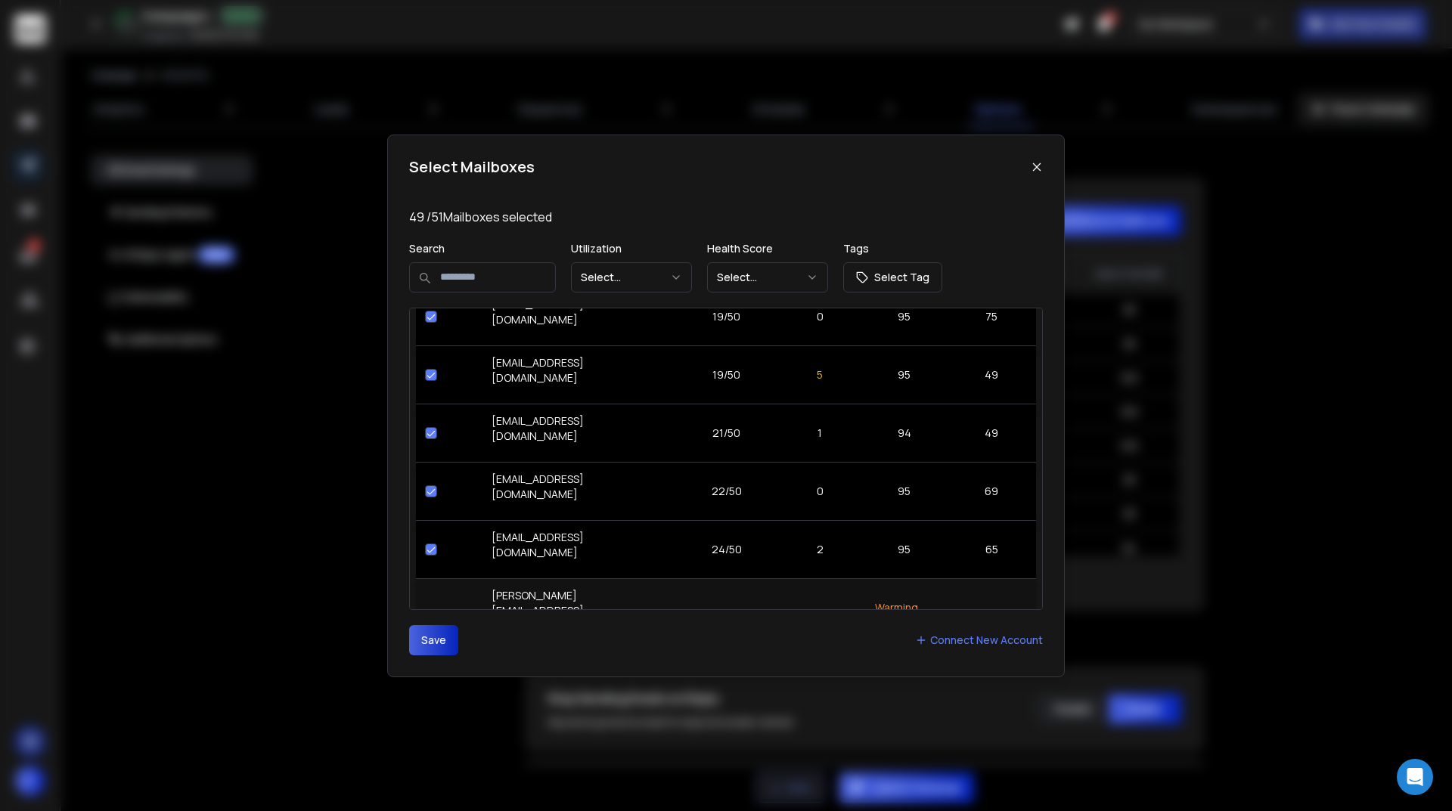
click at [429, 609] on button "button" at bounding box center [431, 615] width 12 height 12
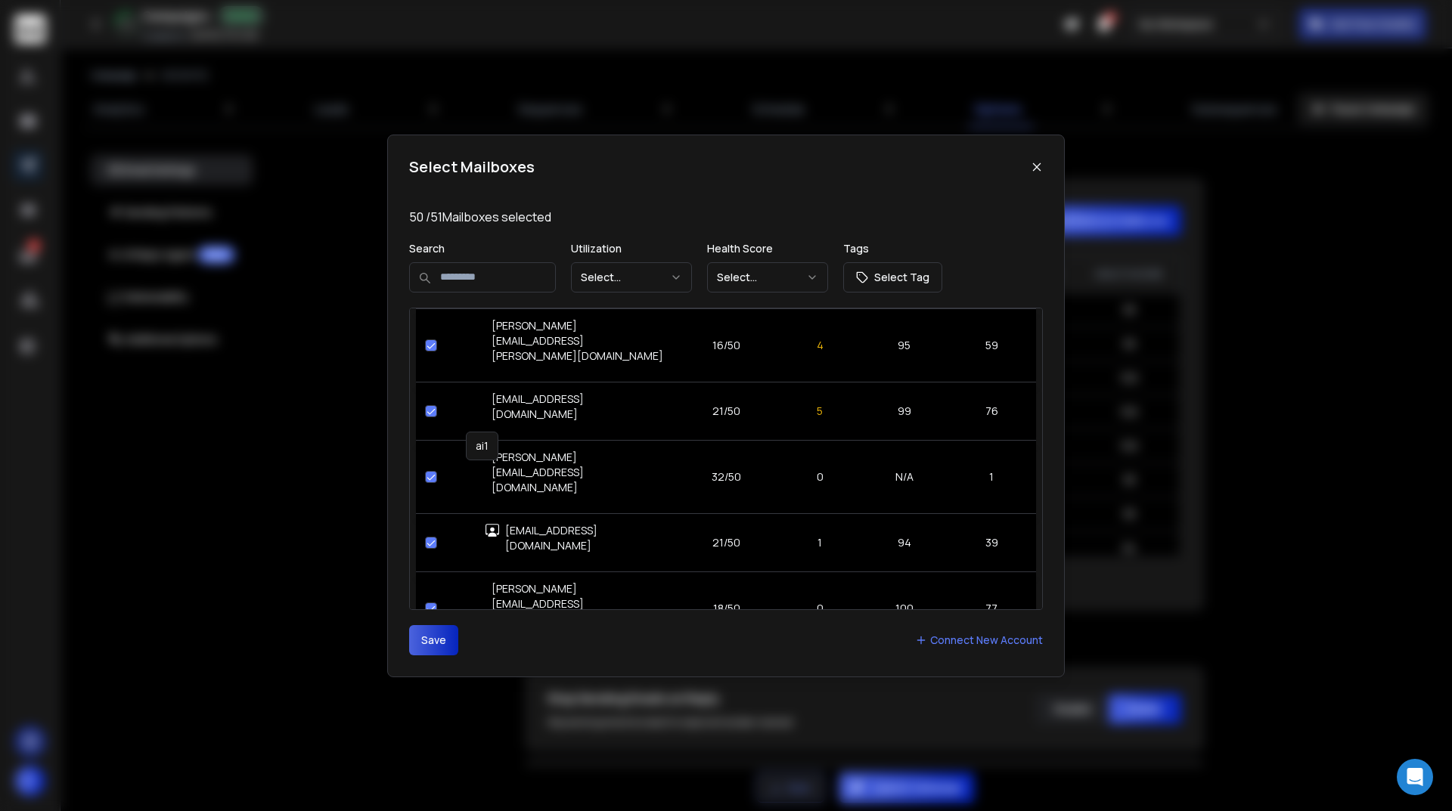
scroll to position [2289, 0]
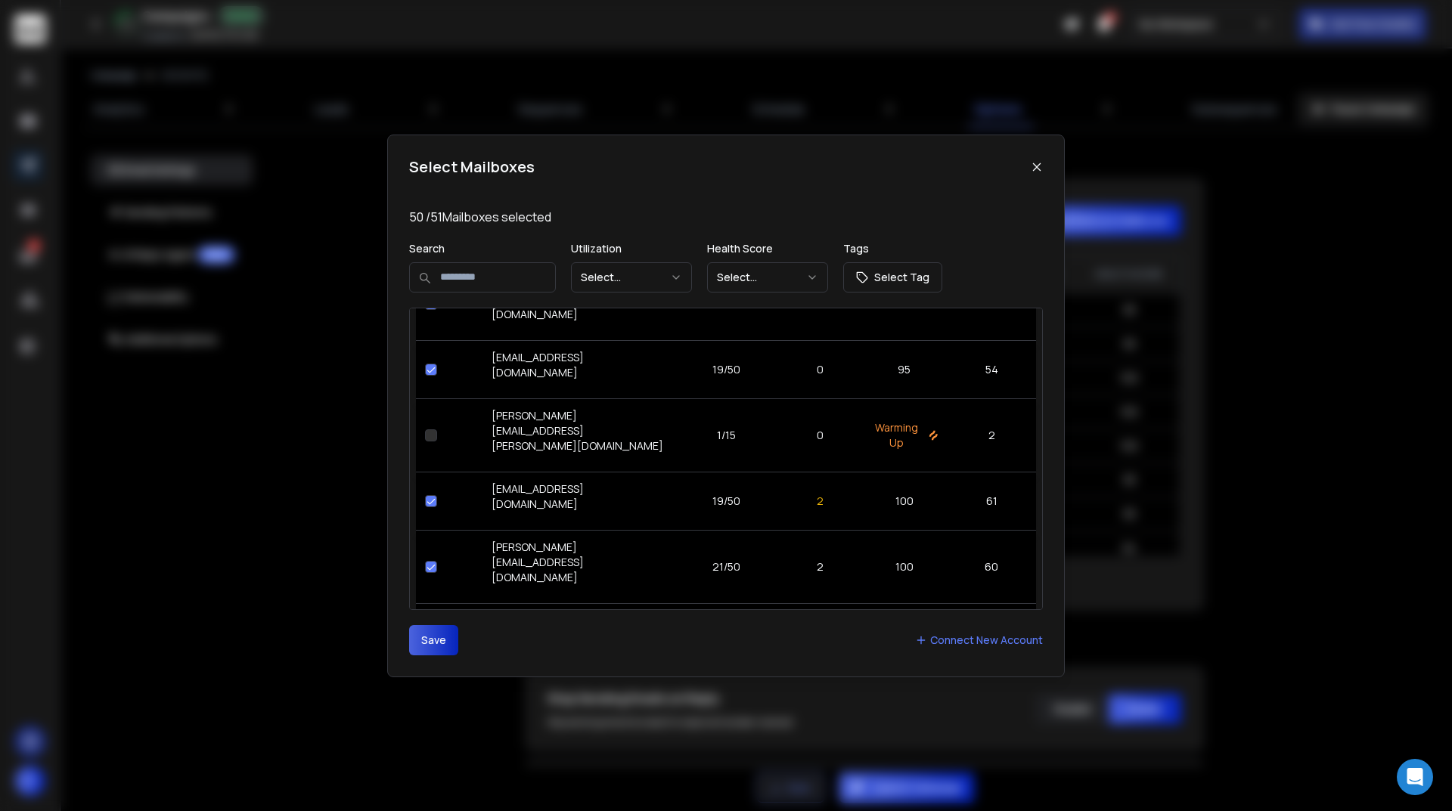
click at [419, 645] on button "Save" at bounding box center [433, 640] width 49 height 30
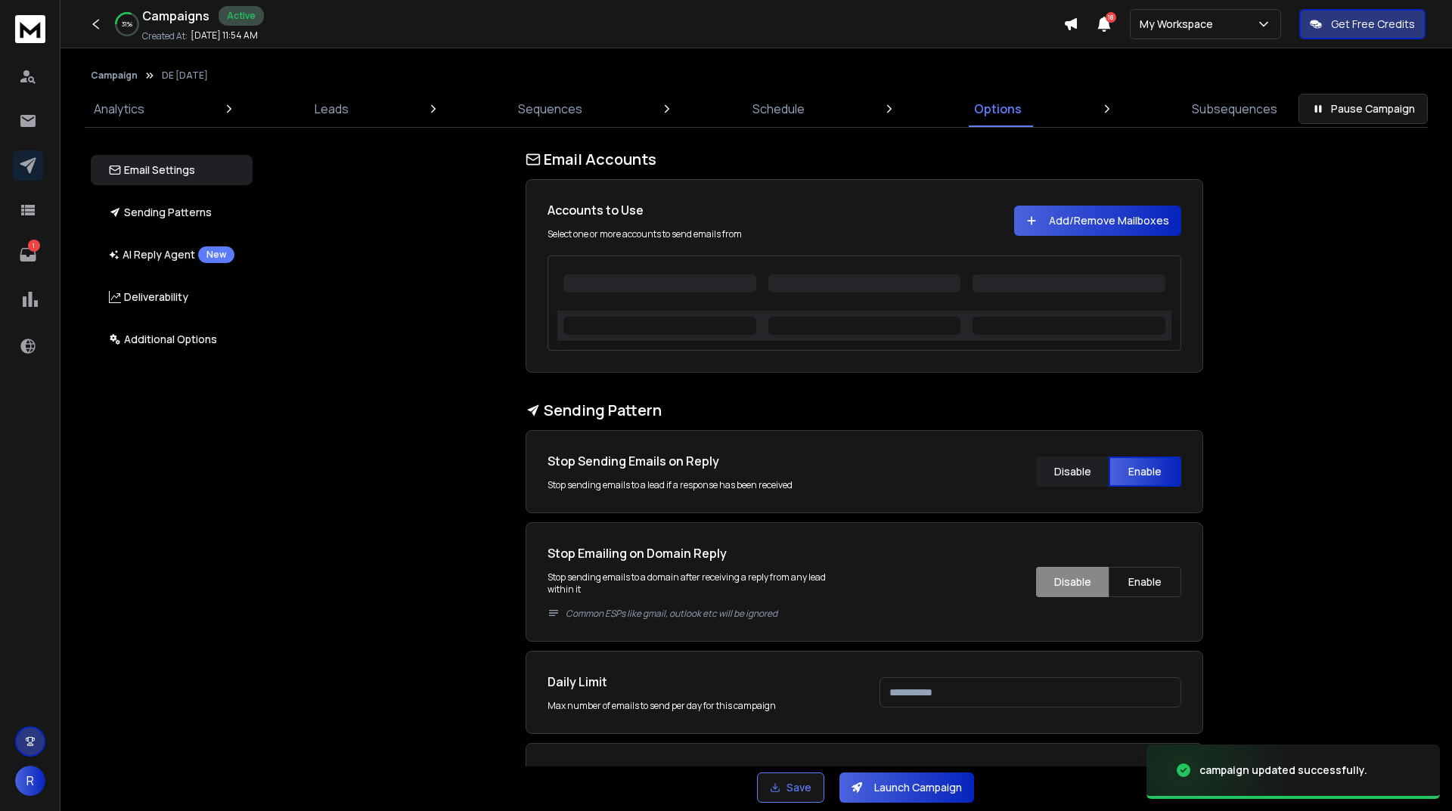
click at [934, 804] on div "Your warmest leads are on your site – Turn visits into conversations Reach Out …" at bounding box center [726, 405] width 1452 height 811
click at [934, 787] on button "Launch Campaign" at bounding box center [906, 788] width 135 height 30
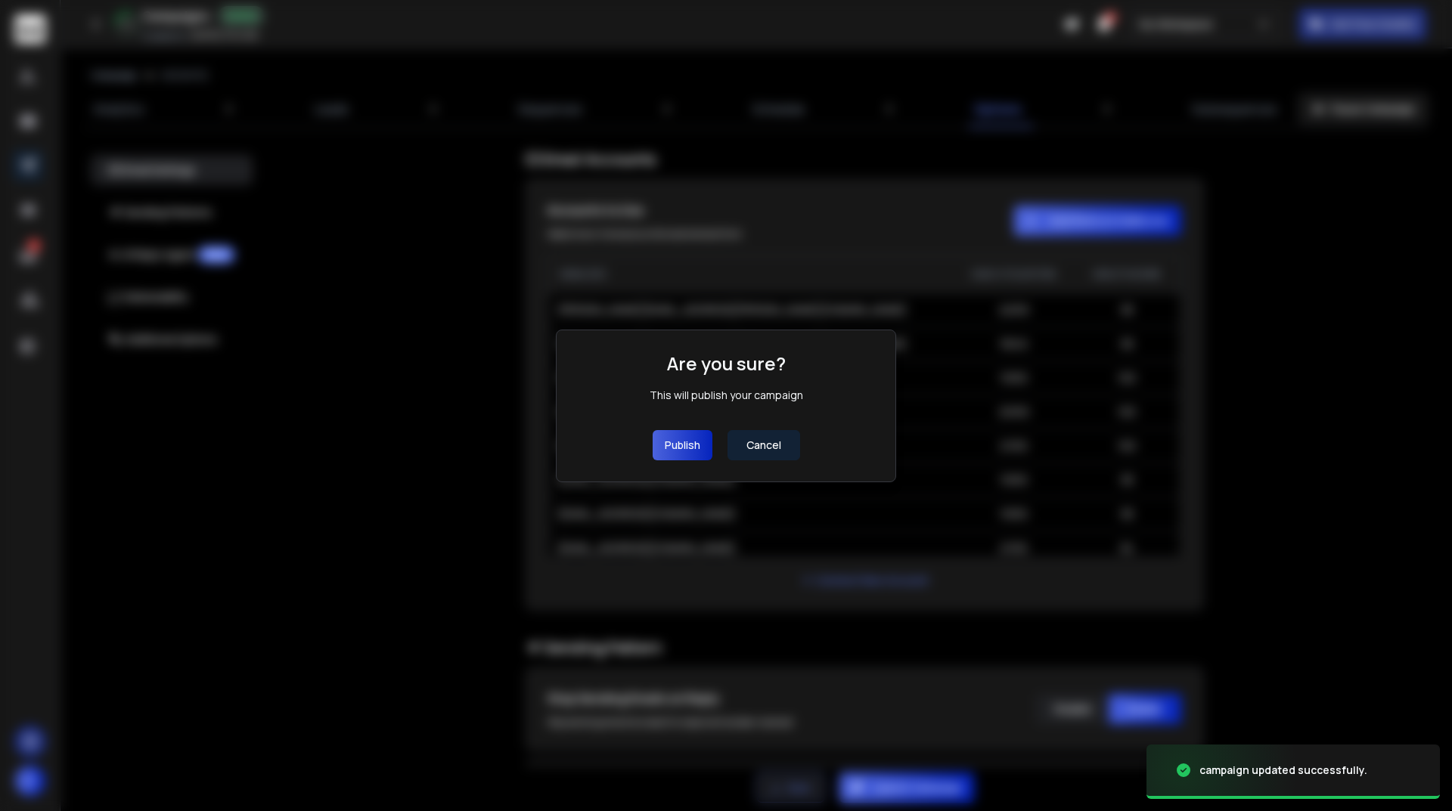
click at [674, 454] on button "Publish" at bounding box center [682, 445] width 60 height 30
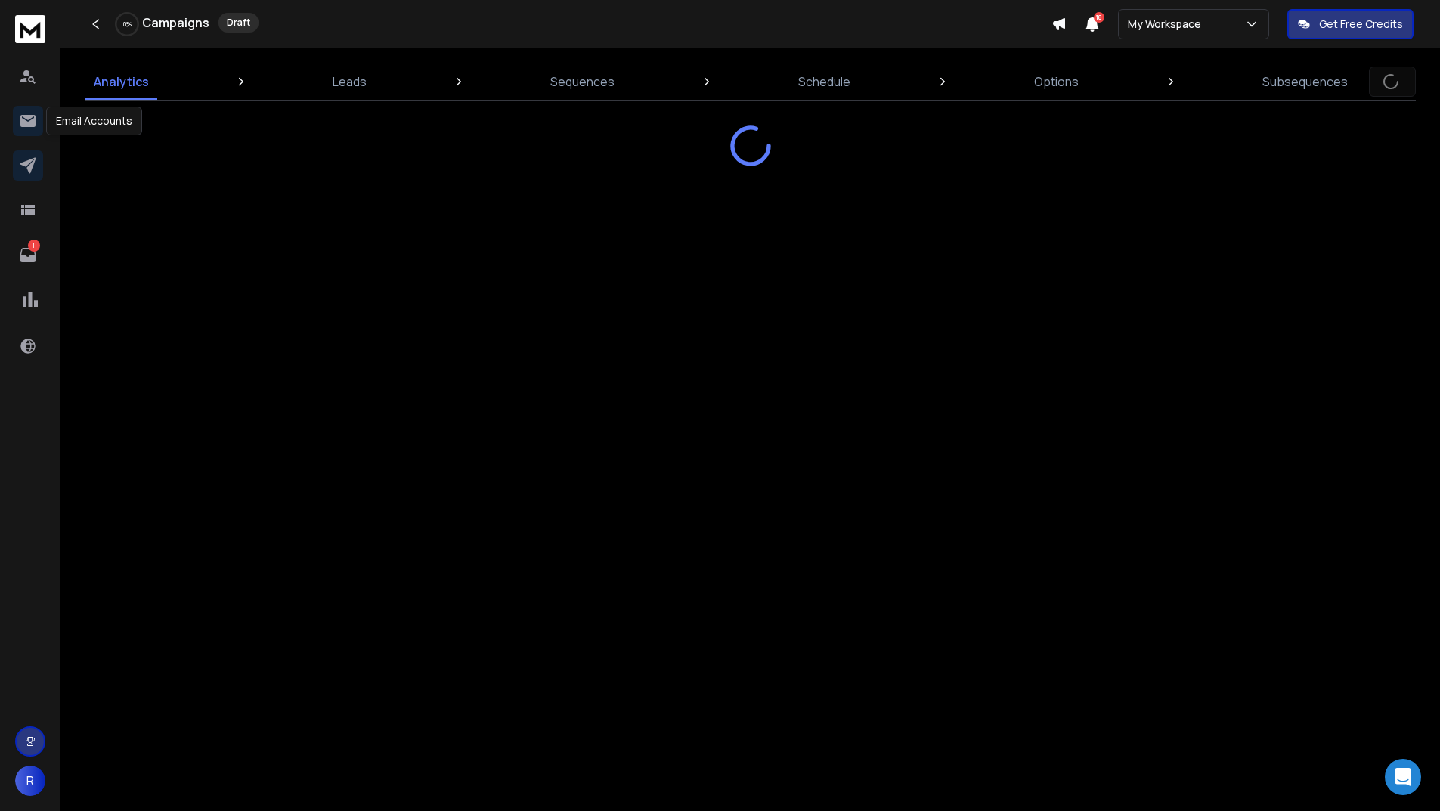
click at [14, 122] on link at bounding box center [28, 121] width 30 height 30
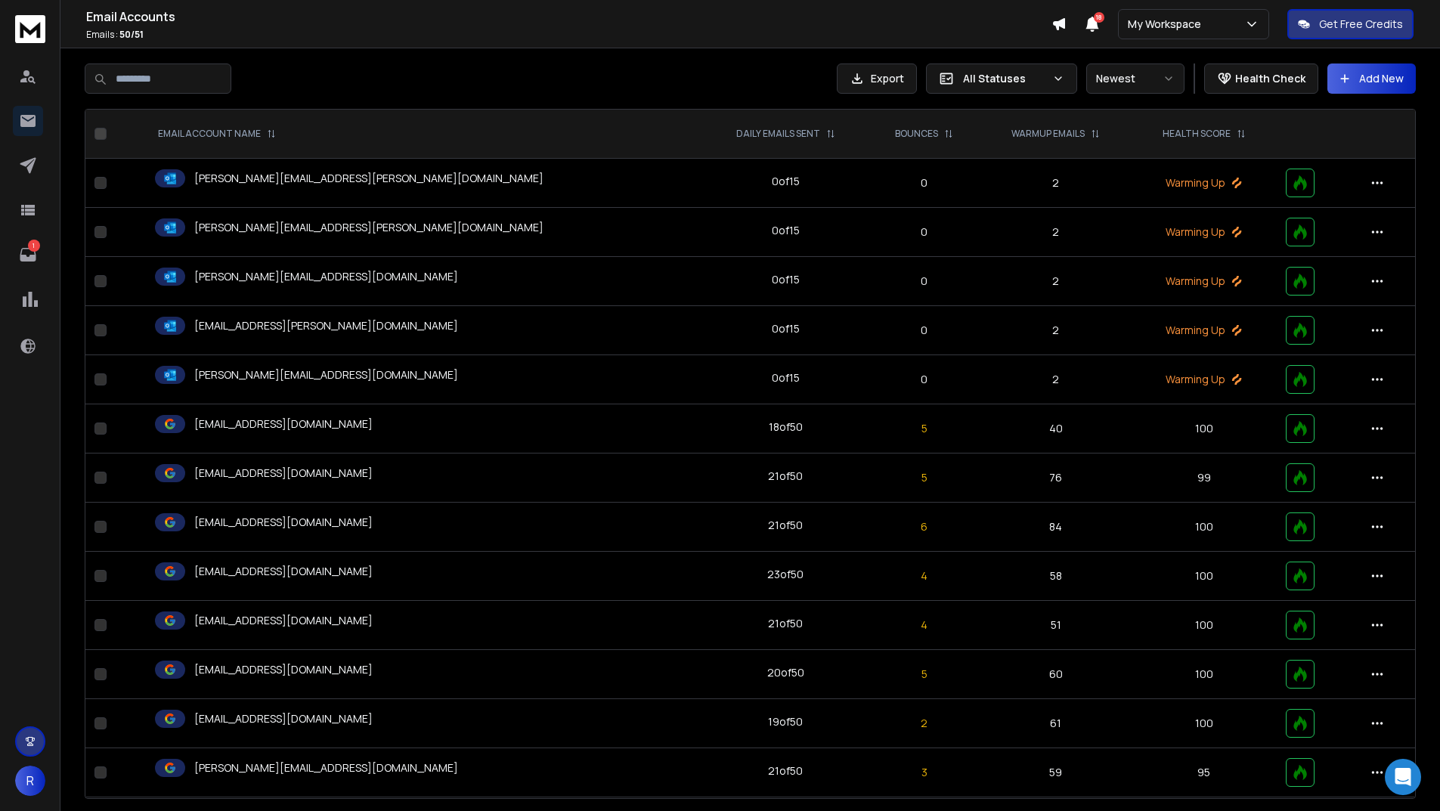
click at [1095, 18] on icon at bounding box center [1093, 23] width 14 height 15
